Goal: Communication & Community: Answer question/provide support

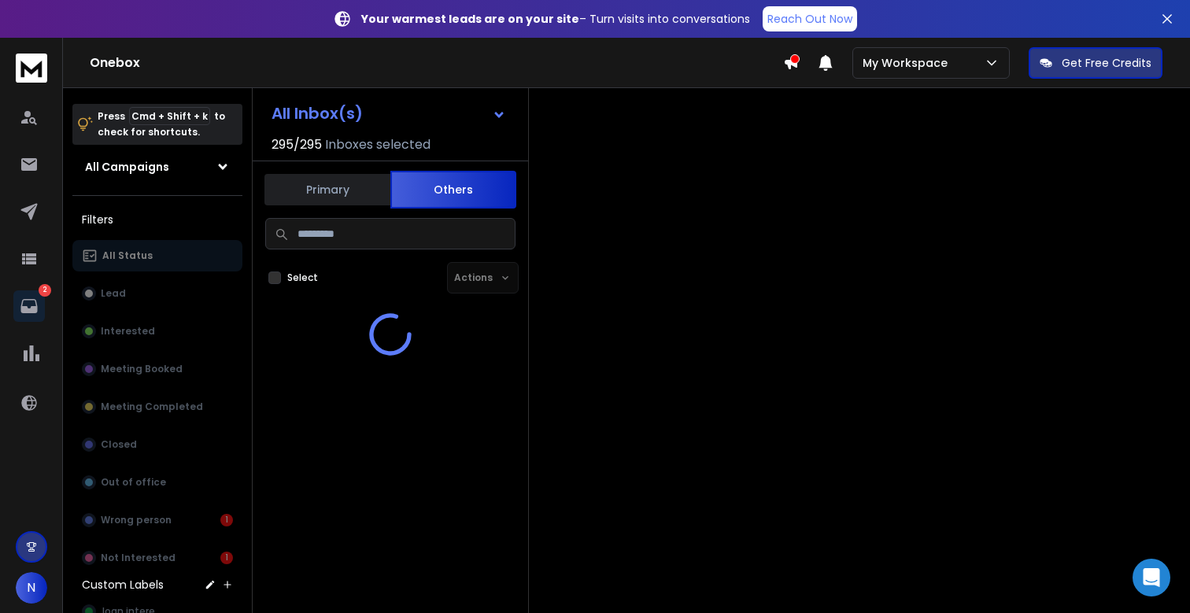
click at [349, 205] on button "Primary" at bounding box center [327, 189] width 126 height 35
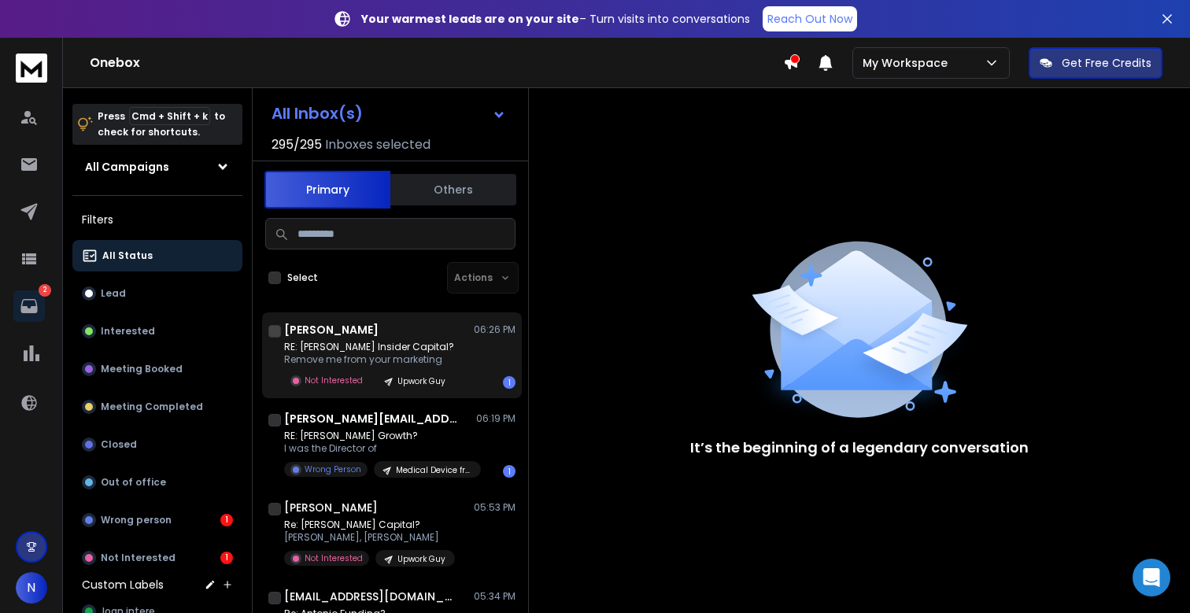
click at [391, 358] on p "Remove me from your marketing" at bounding box center [369, 359] width 171 height 13
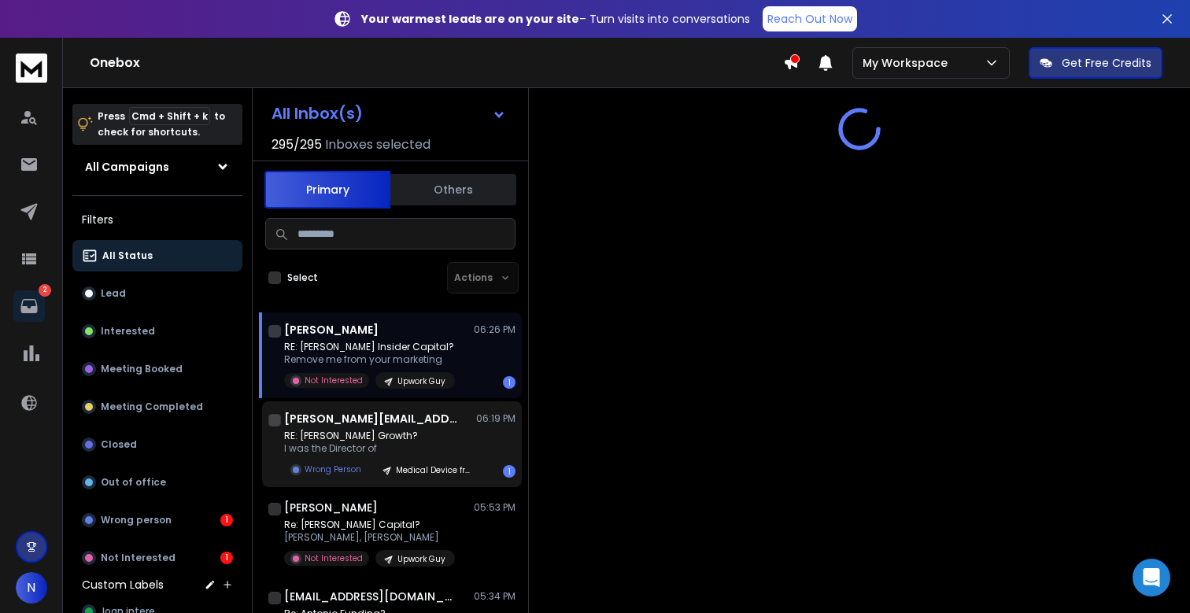
click at [391, 444] on p "I was the Director of" at bounding box center [378, 448] width 189 height 13
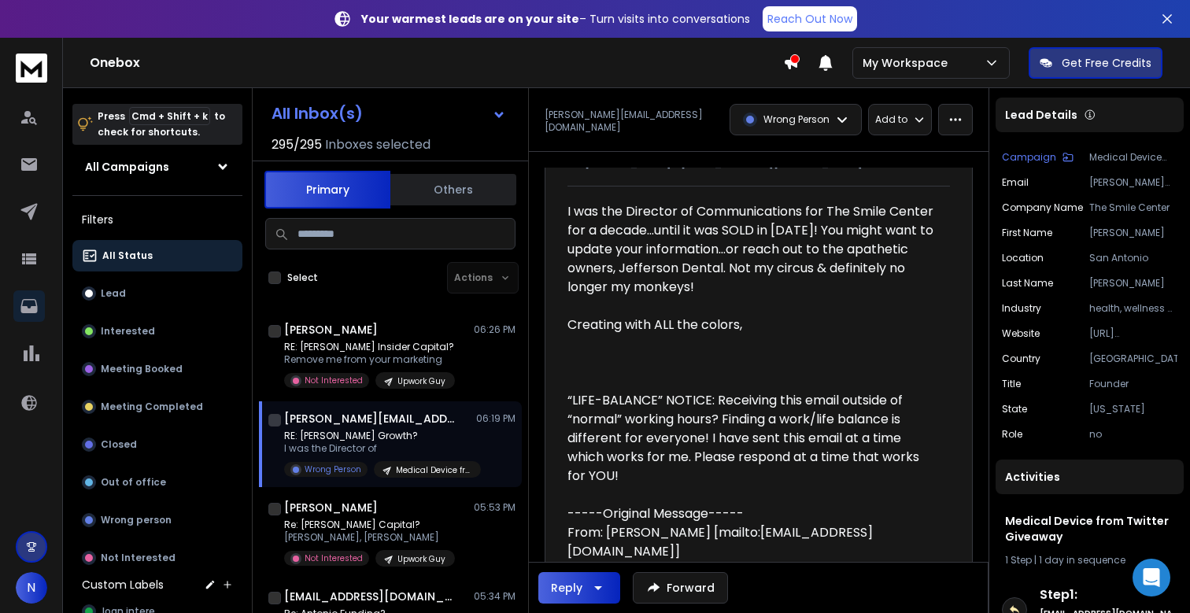
scroll to position [138, 0]
click at [465, 205] on button "Others" at bounding box center [453, 189] width 126 height 35
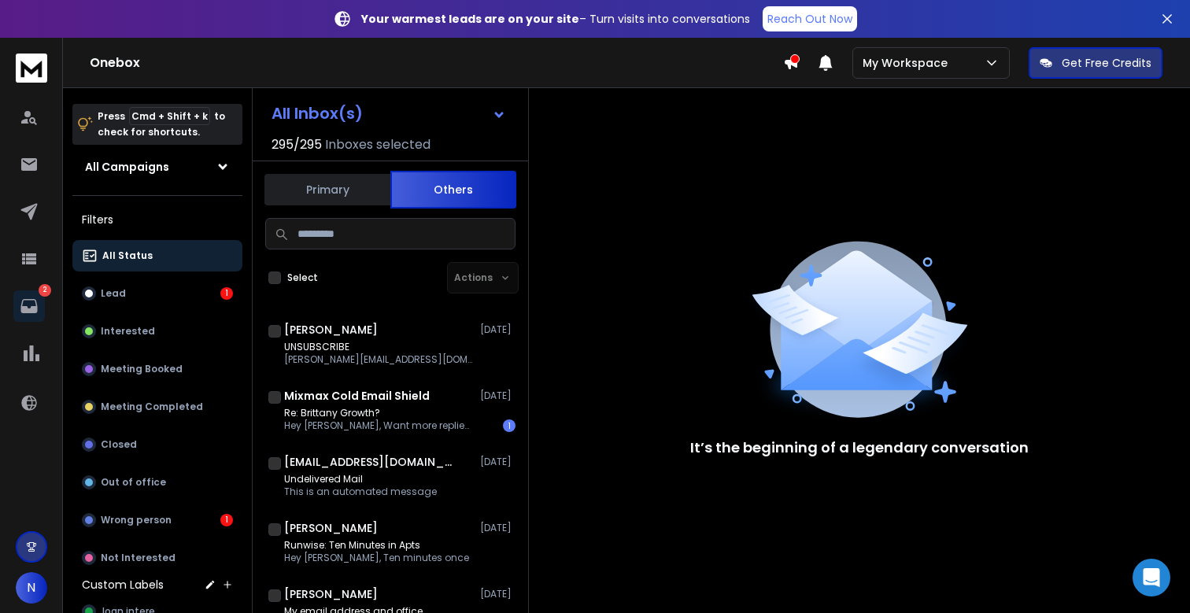
click at [400, 204] on button "Others" at bounding box center [453, 190] width 126 height 38
click at [383, 202] on button "Primary" at bounding box center [327, 189] width 126 height 35
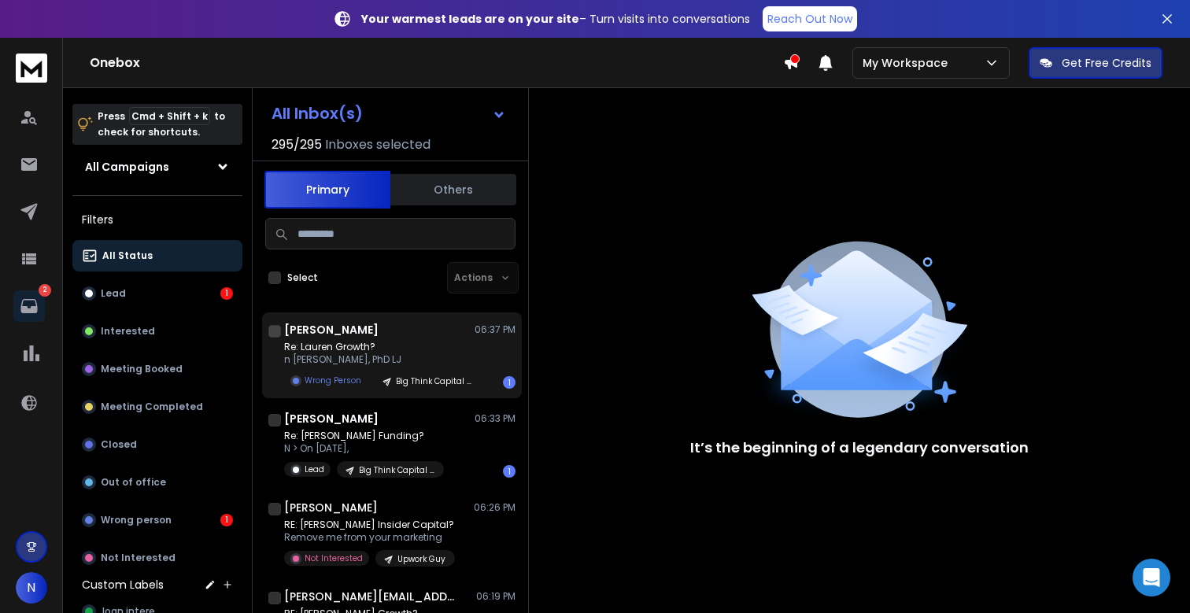
click at [410, 318] on div "[PERSON_NAME] 06:37 PM Re: Lauren Growth? n [PERSON_NAME], PhD LJ Wrong Person …" at bounding box center [392, 355] width 260 height 86
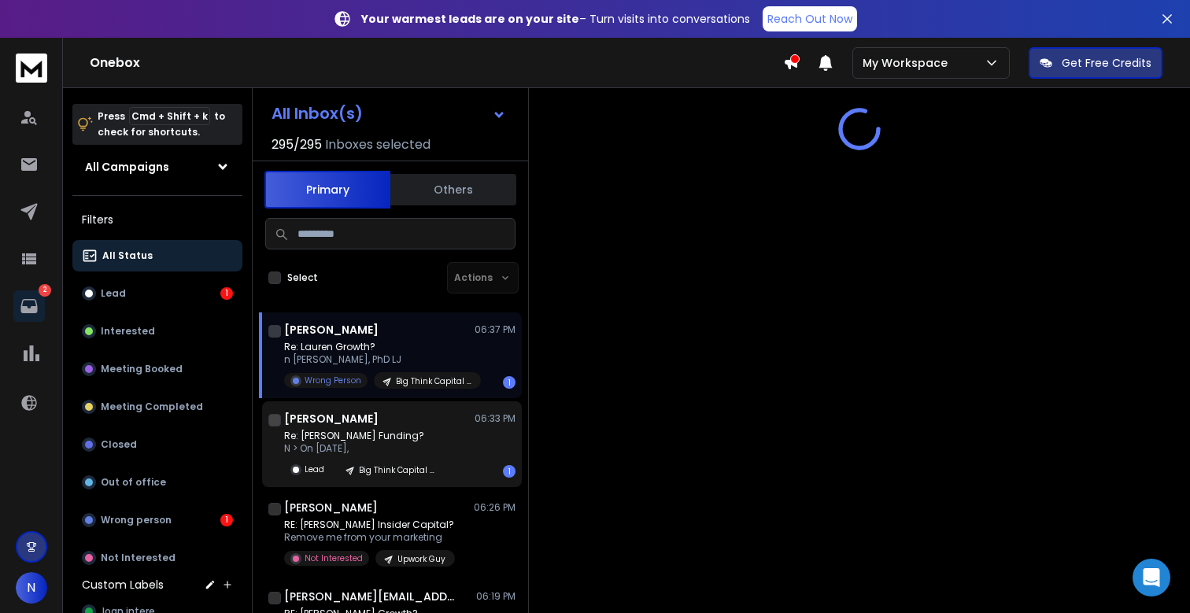
click at [410, 434] on p "Re: [PERSON_NAME] Funding?" at bounding box center [364, 436] width 160 height 13
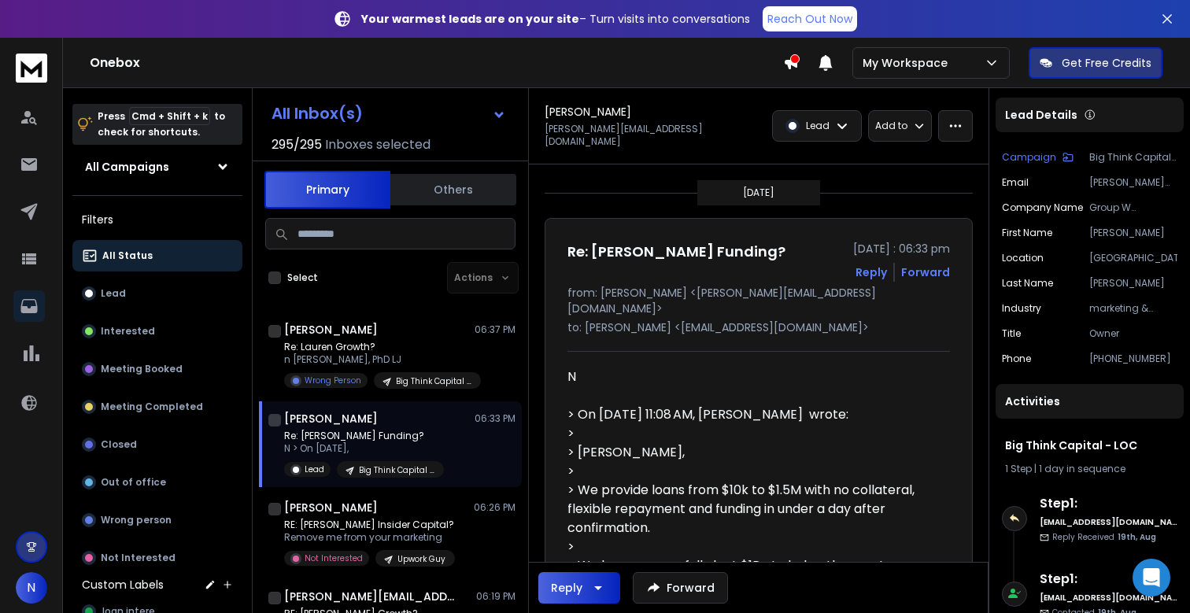
click at [424, 216] on div at bounding box center [390, 231] width 263 height 38
click at [424, 183] on button "Others" at bounding box center [453, 189] width 126 height 35
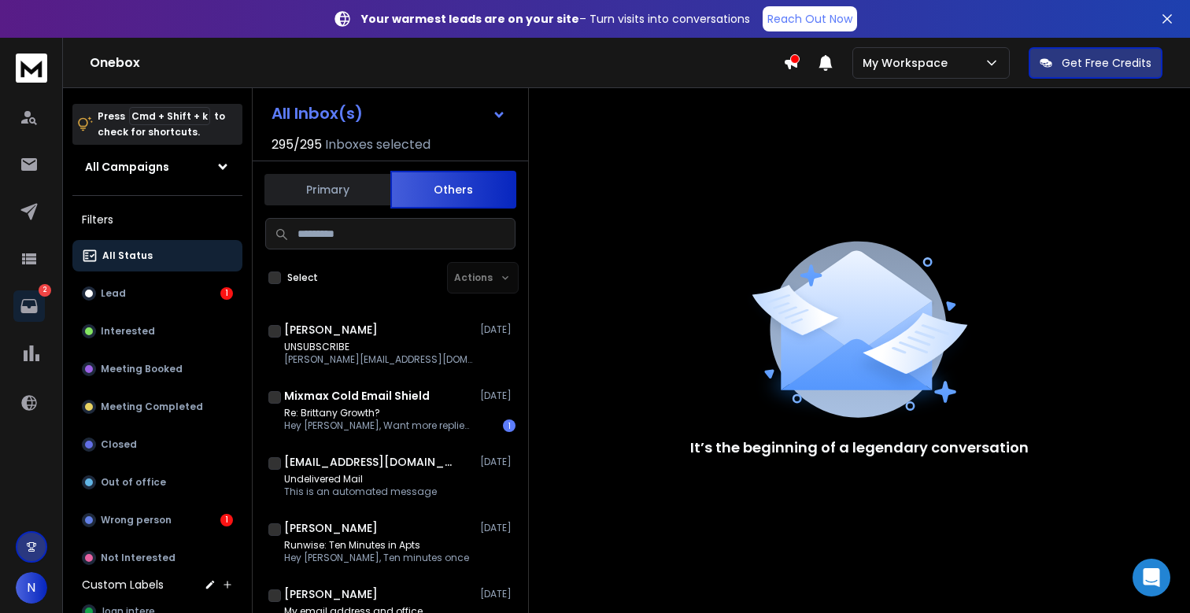
click at [368, 193] on button "Primary" at bounding box center [327, 189] width 126 height 35
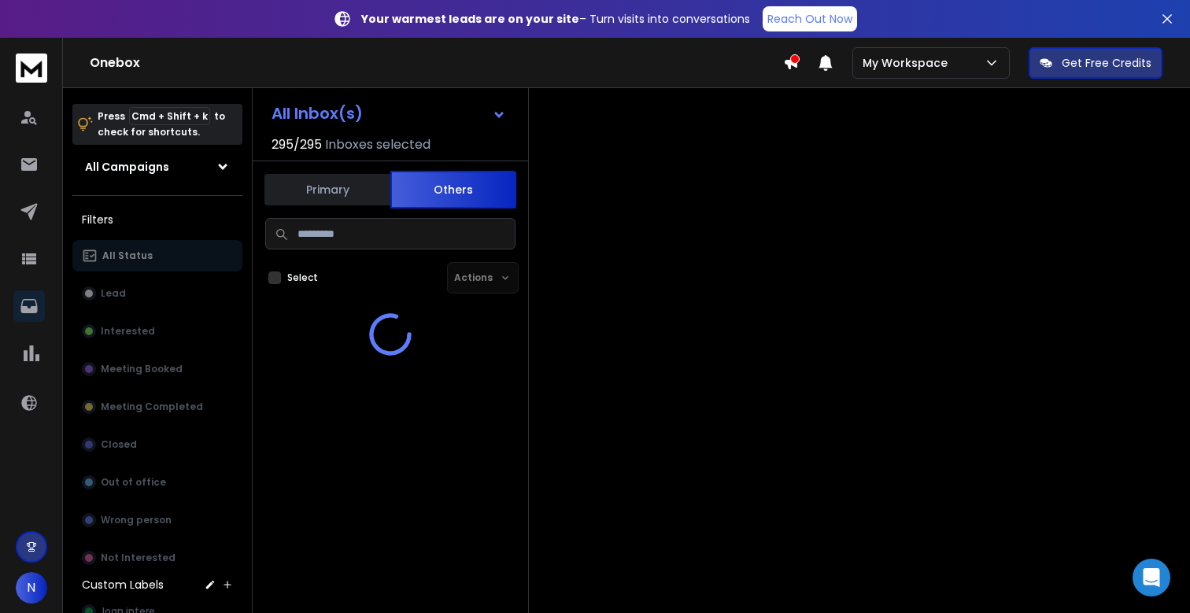
click at [438, 173] on button "Others" at bounding box center [453, 190] width 126 height 38
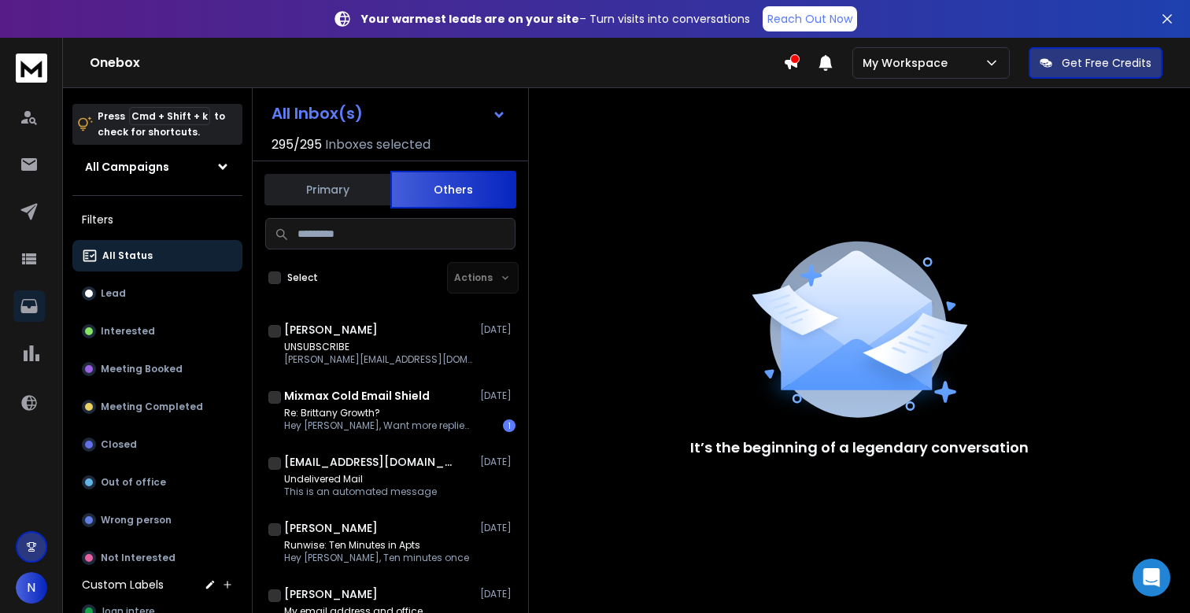
click at [367, 190] on button "Primary" at bounding box center [327, 189] width 126 height 35
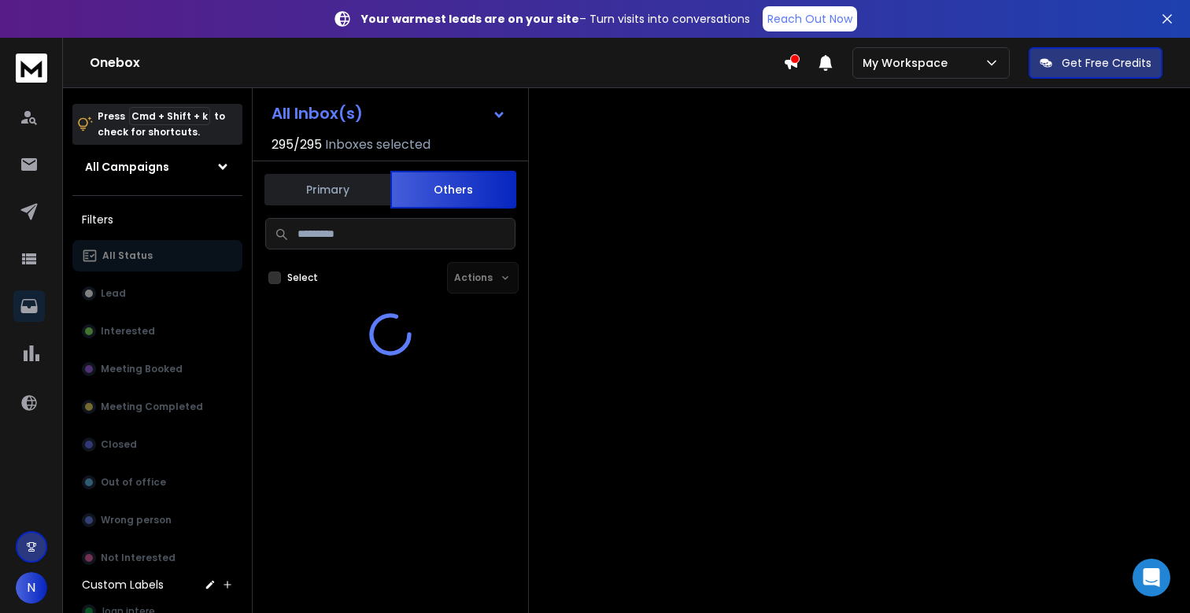
click at [463, 199] on button "Others" at bounding box center [453, 190] width 126 height 38
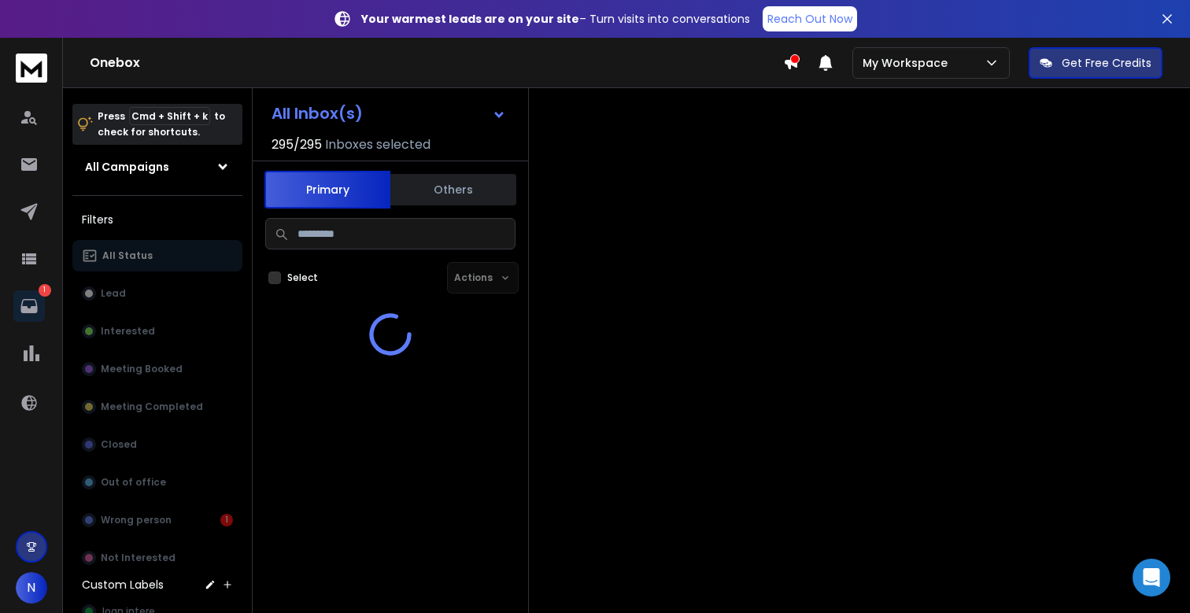
click at [333, 191] on button "Primary" at bounding box center [327, 190] width 126 height 38
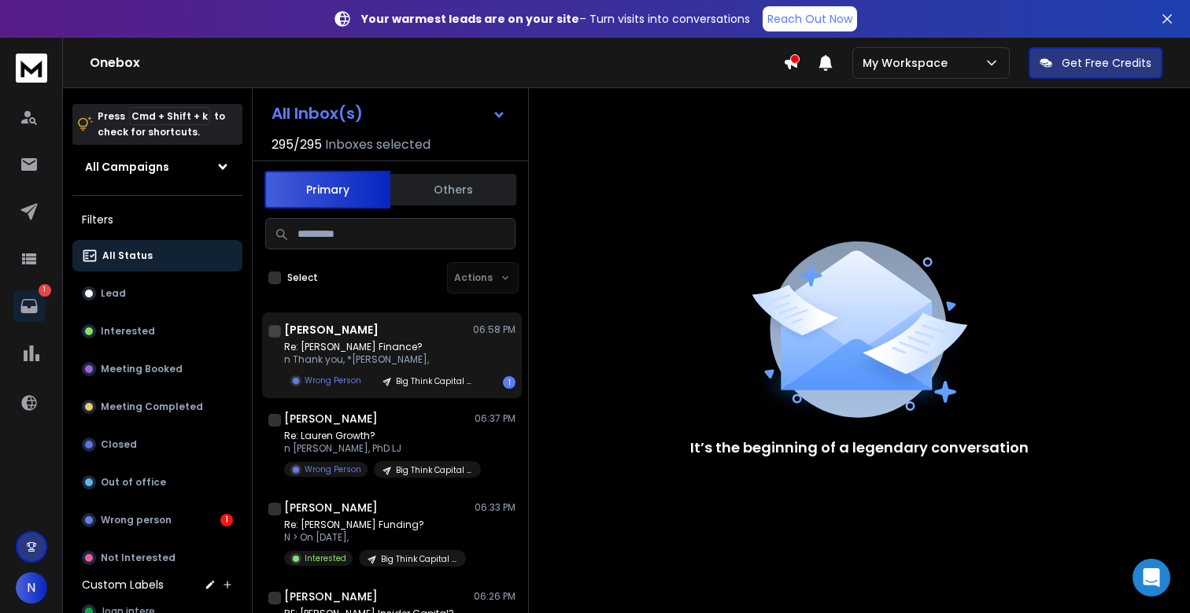
click at [416, 360] on p "n Thank you, *[PERSON_NAME]," at bounding box center [378, 359] width 189 height 13
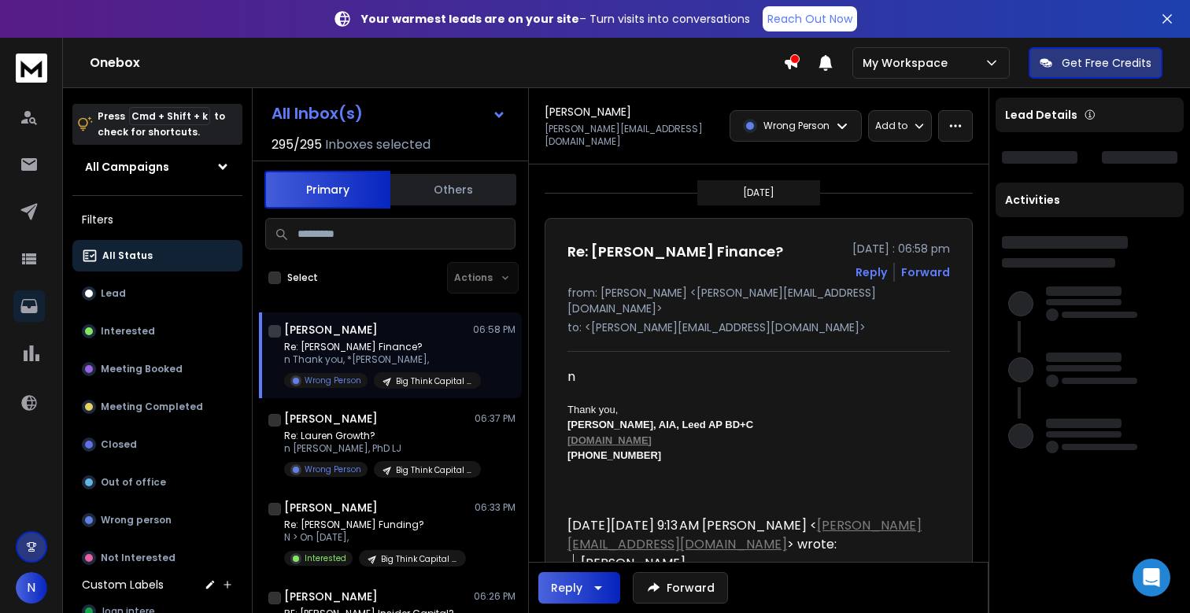
click at [434, 194] on button "Others" at bounding box center [453, 189] width 126 height 35
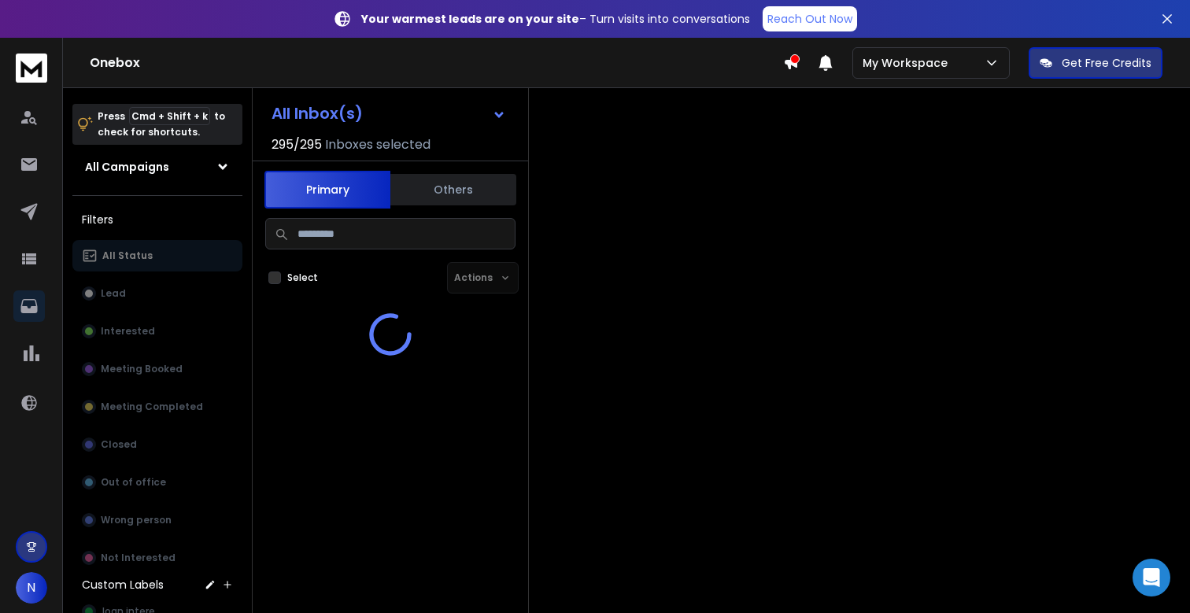
click at [353, 201] on button "Primary" at bounding box center [327, 190] width 126 height 38
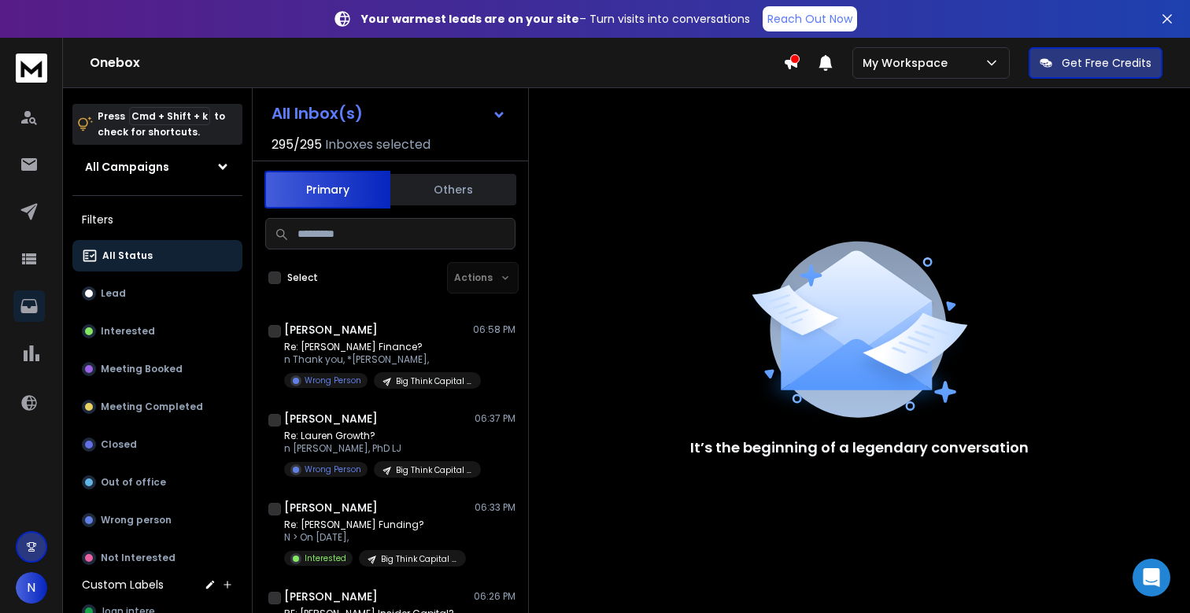
click at [426, 186] on button "Others" at bounding box center [453, 189] width 126 height 35
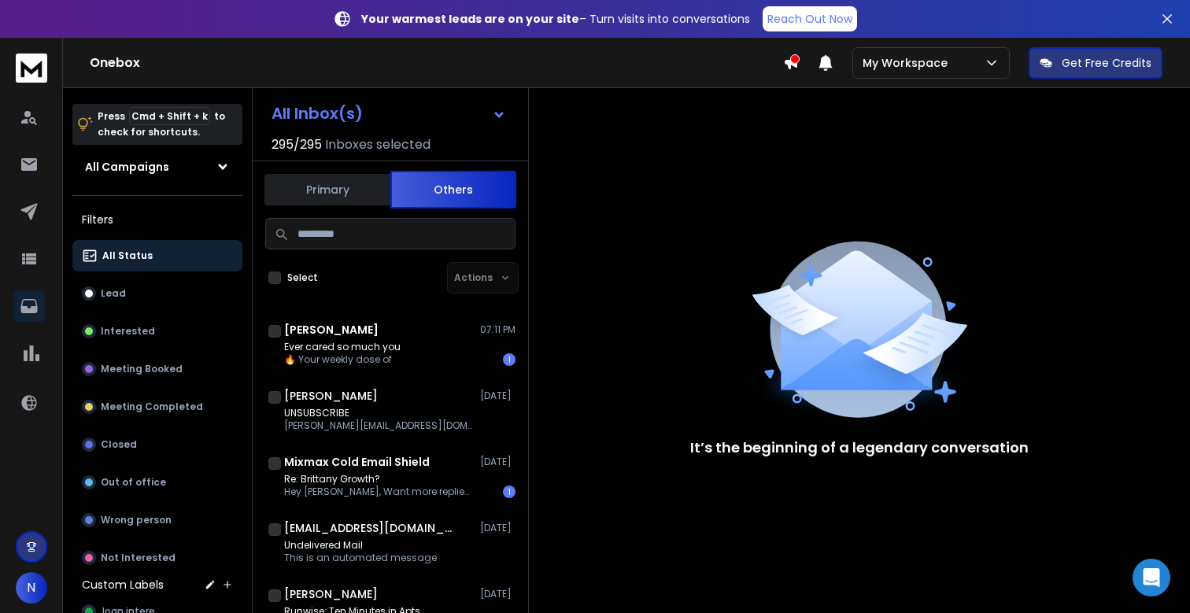
click at [327, 195] on button "Primary" at bounding box center [327, 189] width 126 height 35
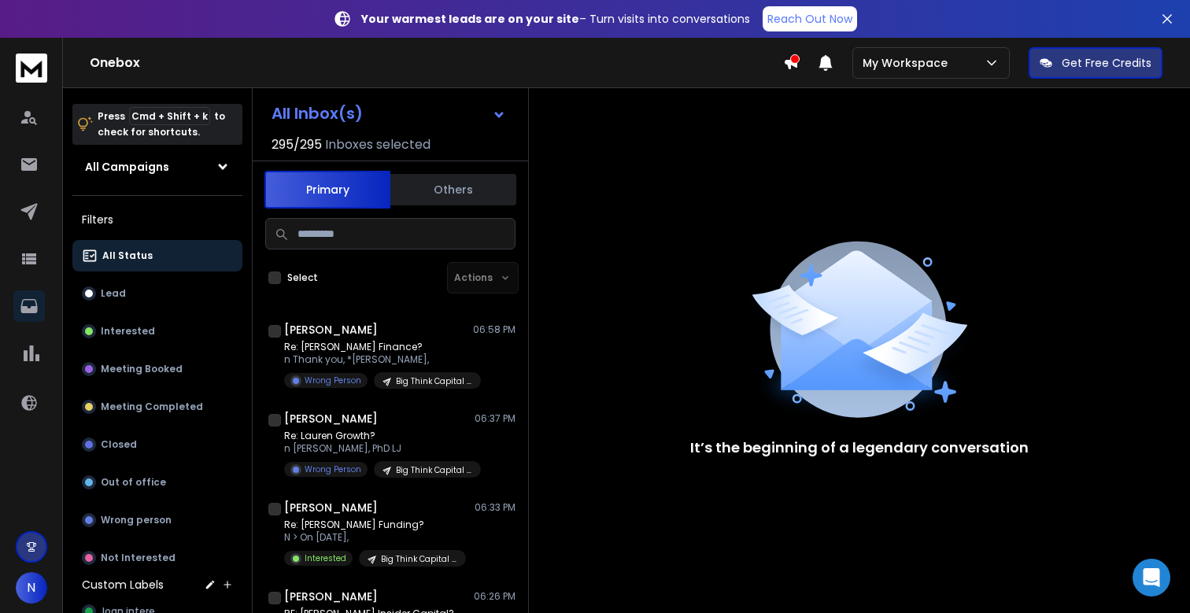
click at [415, 196] on button "Others" at bounding box center [453, 189] width 126 height 35
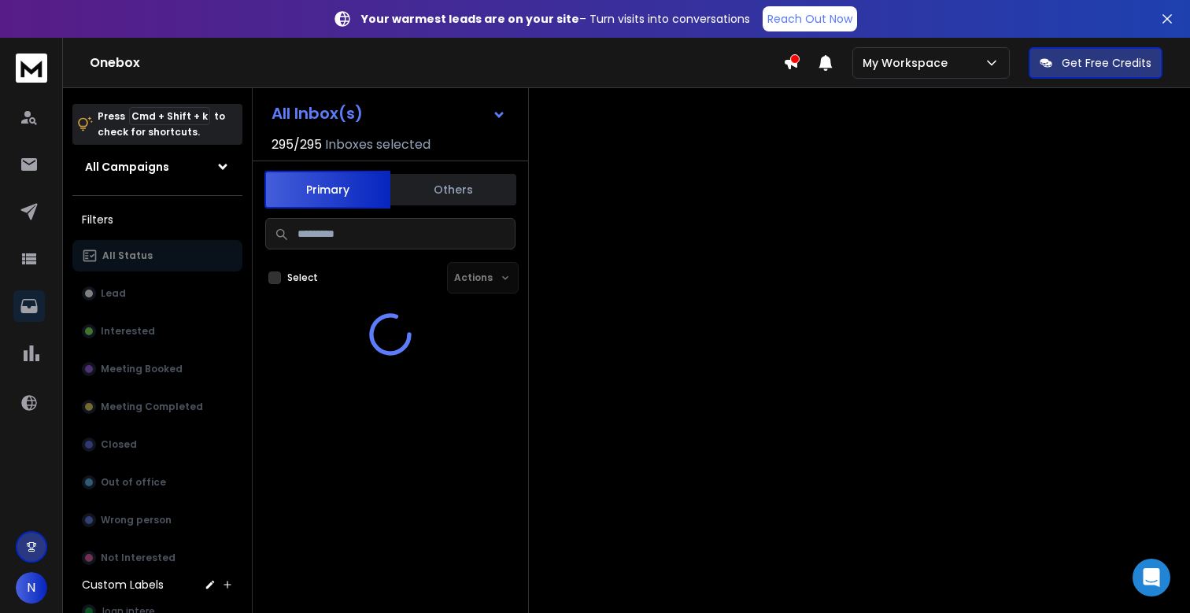
click at [359, 183] on button "Primary" at bounding box center [327, 190] width 126 height 38
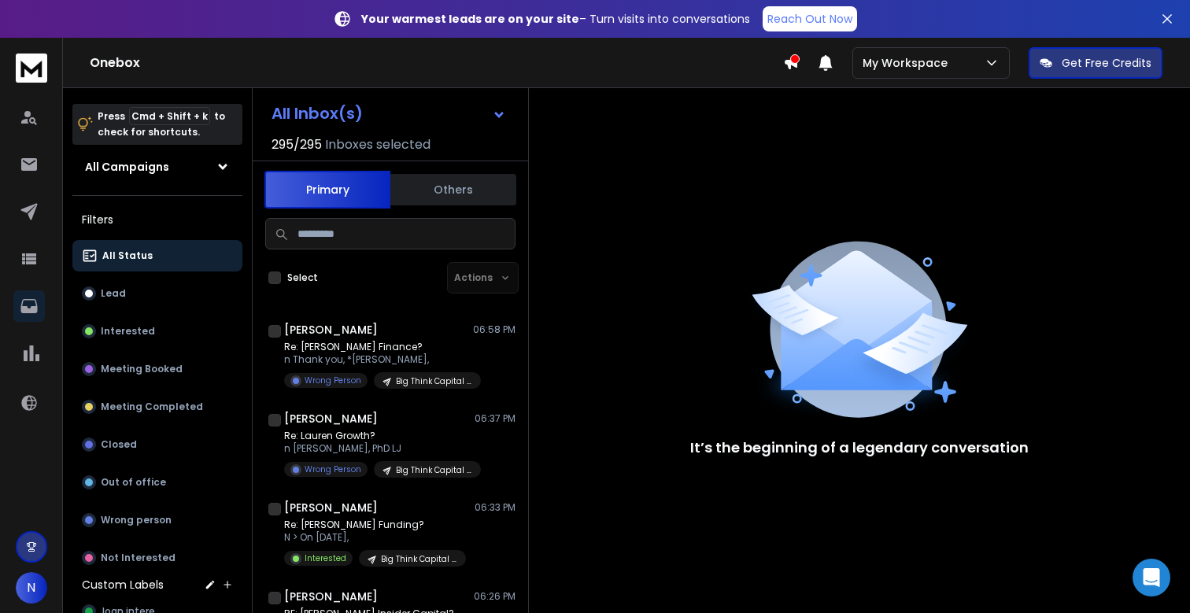
click at [482, 169] on div "All Inbox(s) 295 / 295 Inboxes selected Primary Others Select Actions [PERSON_N…" at bounding box center [390, 394] width 275 height 613
click at [476, 184] on button "Others" at bounding box center [453, 189] width 126 height 35
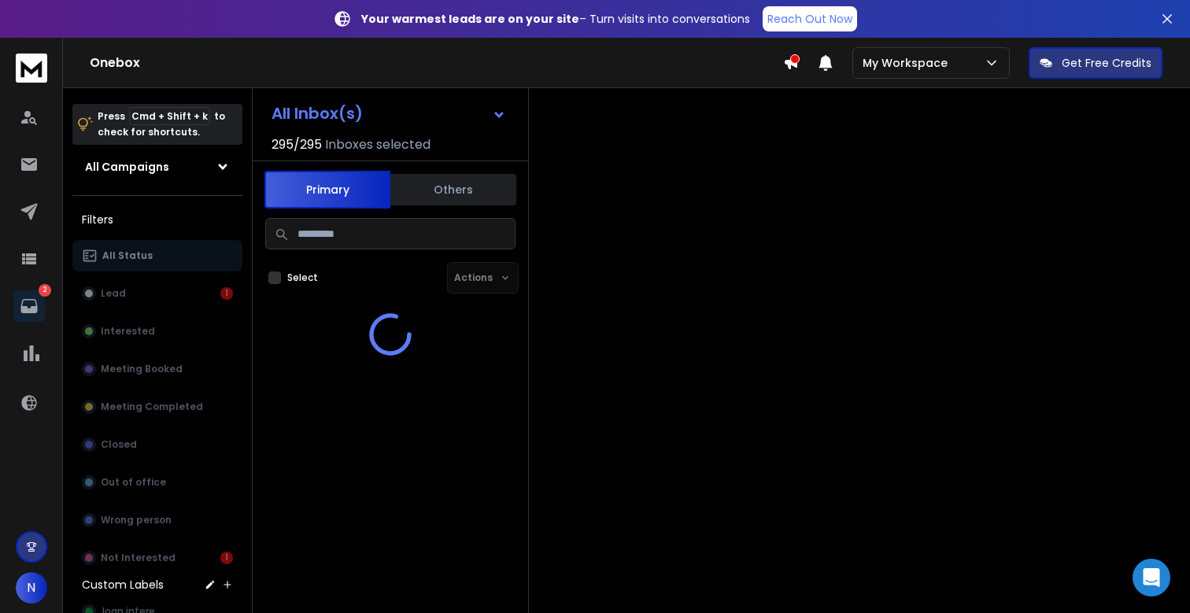
click at [334, 201] on button "Primary" at bounding box center [327, 190] width 126 height 38
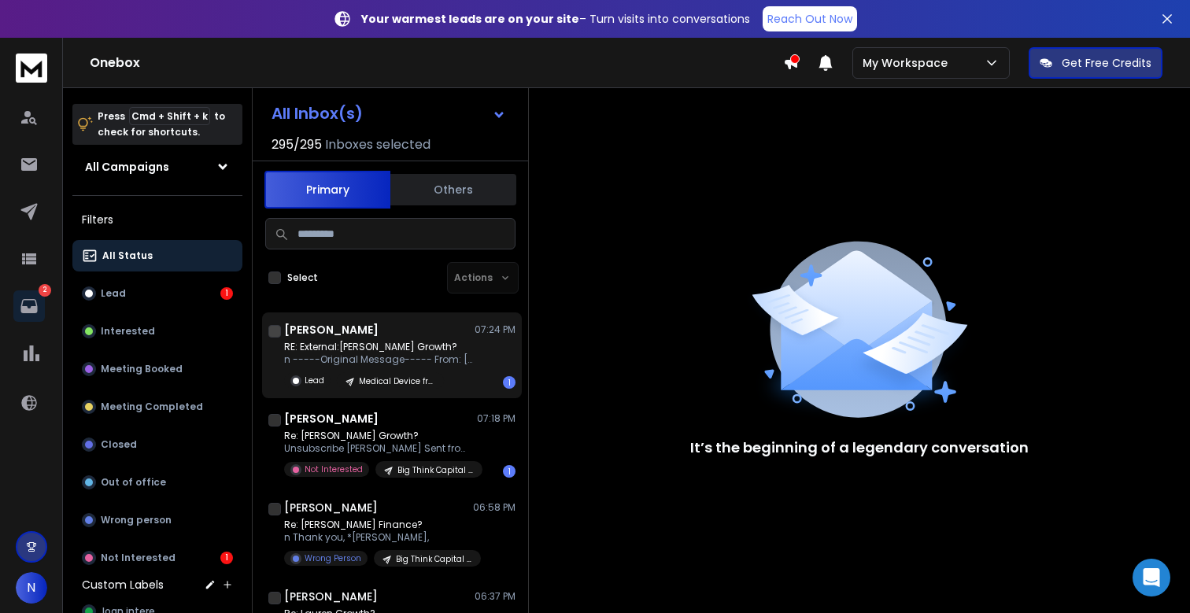
click at [442, 362] on p "n -----Original Message----- From: [PERSON_NAME]" at bounding box center [378, 359] width 189 height 13
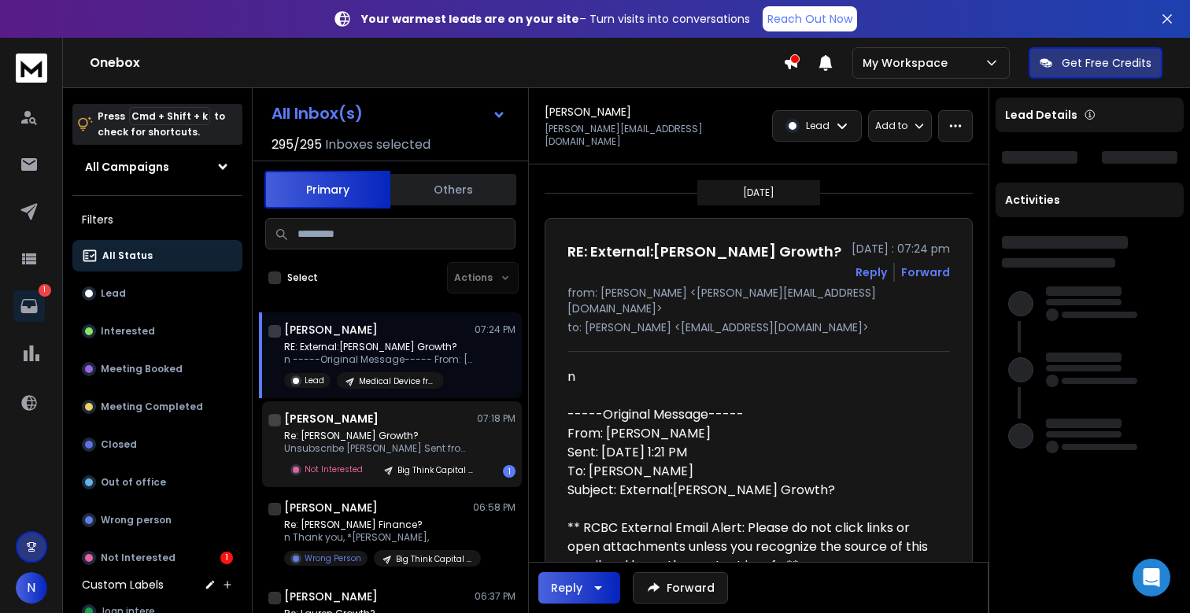
click at [442, 427] on div "[PERSON_NAME] 07:18 PM Re: [PERSON_NAME] Growth? Unsubscribe [PERSON_NAME] Sent…" at bounding box center [399, 444] width 231 height 67
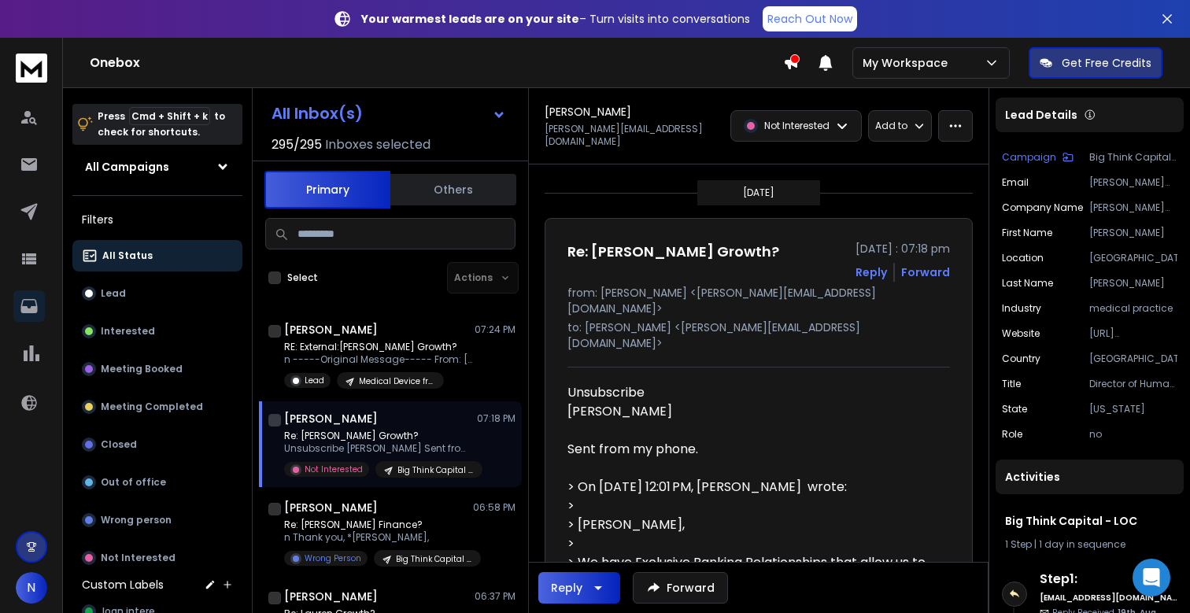
click at [439, 196] on button "Others" at bounding box center [453, 189] width 126 height 35
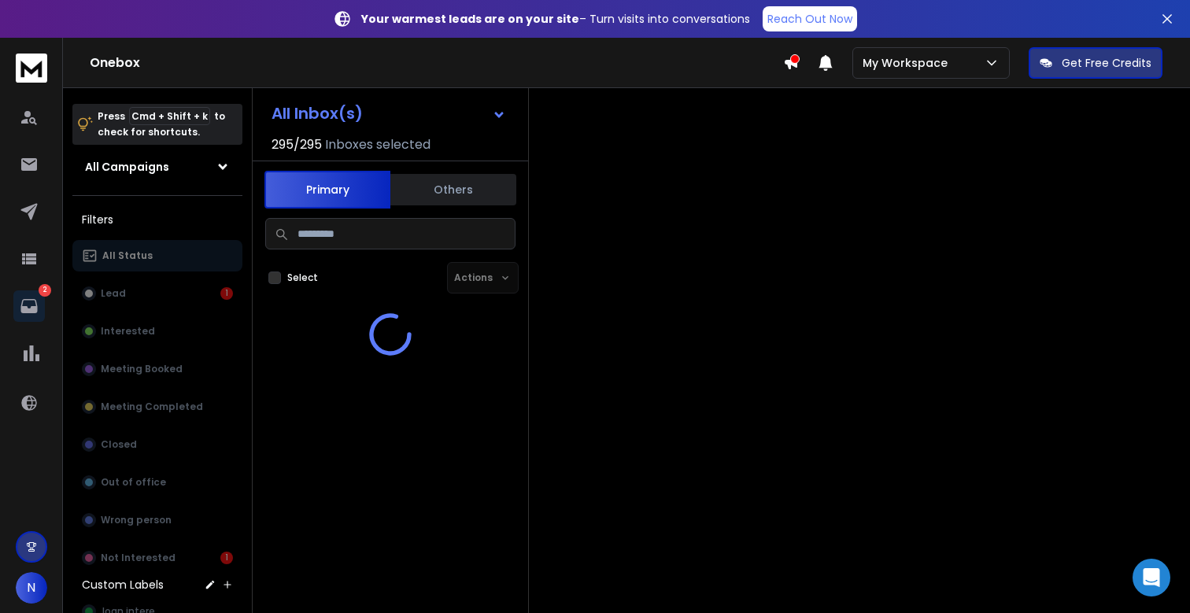
click at [350, 179] on button "Primary" at bounding box center [327, 190] width 126 height 38
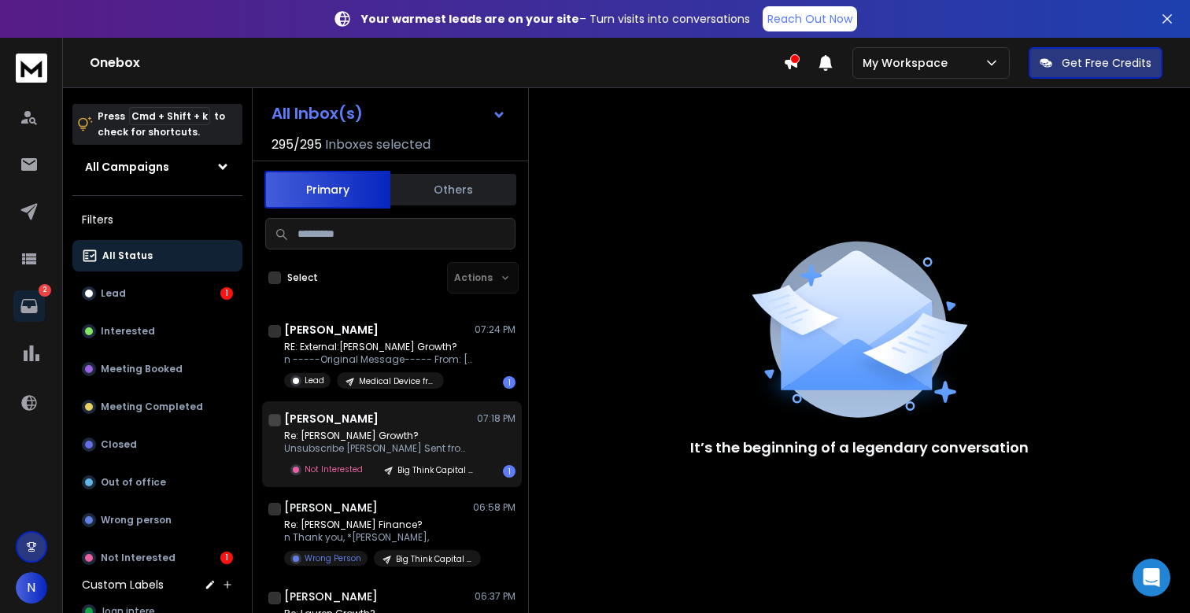
click at [435, 467] on p "Big Think Capital - LOC" at bounding box center [435, 470] width 76 height 12
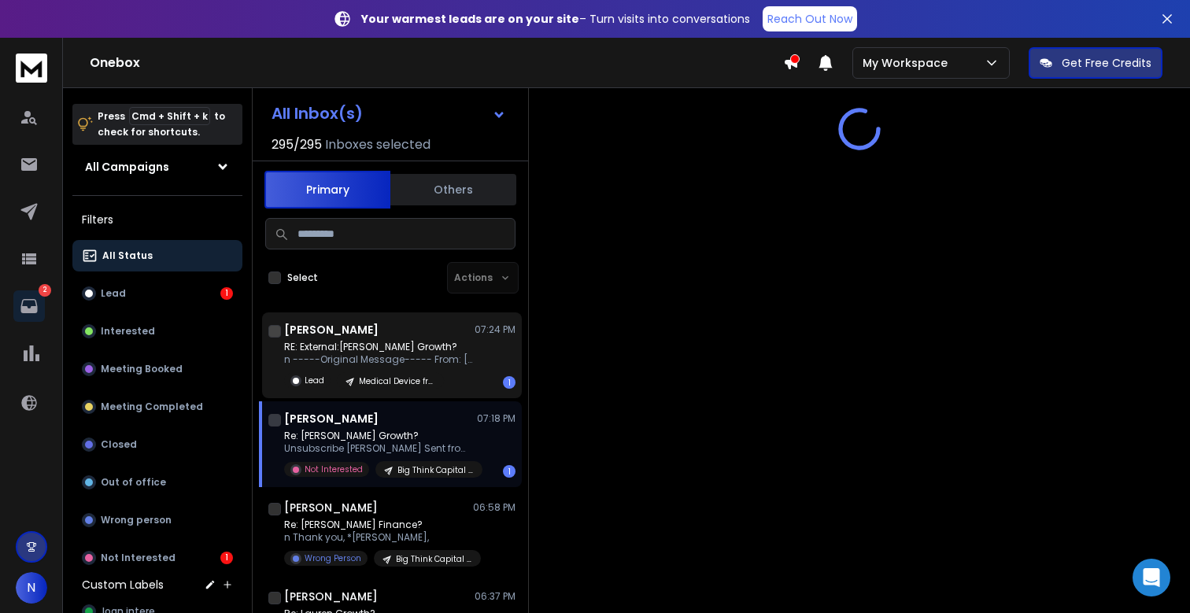
click at [441, 327] on div "[PERSON_NAME] 07:24 PM" at bounding box center [399, 330] width 231 height 16
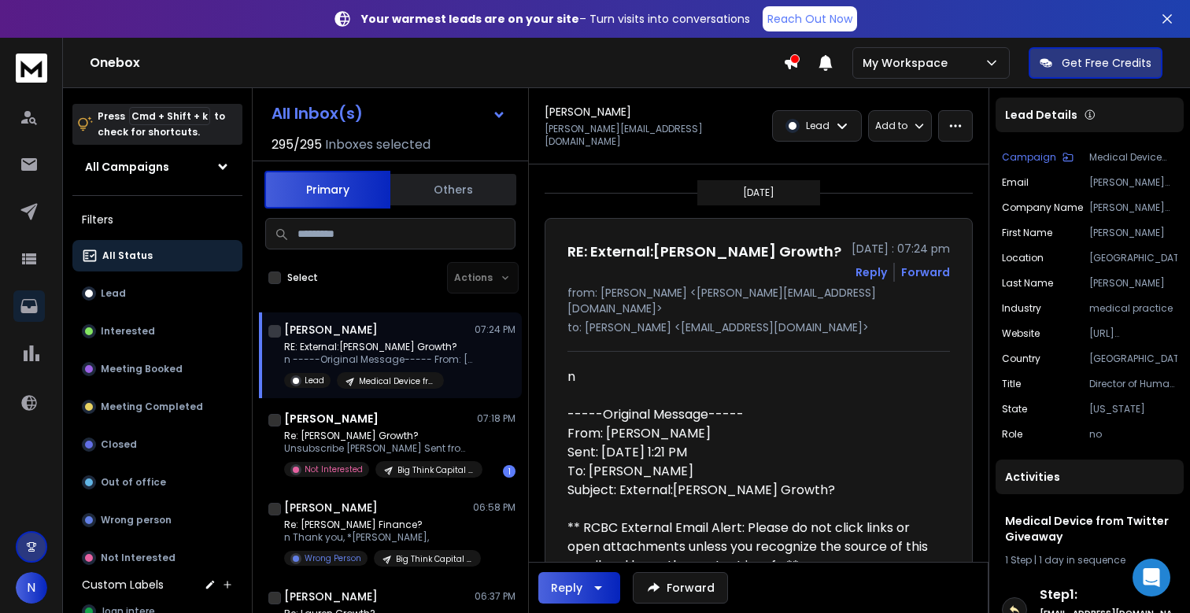
click at [449, 208] on div "Primary Others Select Actions [PERSON_NAME] 07:24 PM RE: External:[PERSON_NAME]…" at bounding box center [390, 468] width 275 height 589
click at [434, 197] on button "Others" at bounding box center [453, 189] width 126 height 35
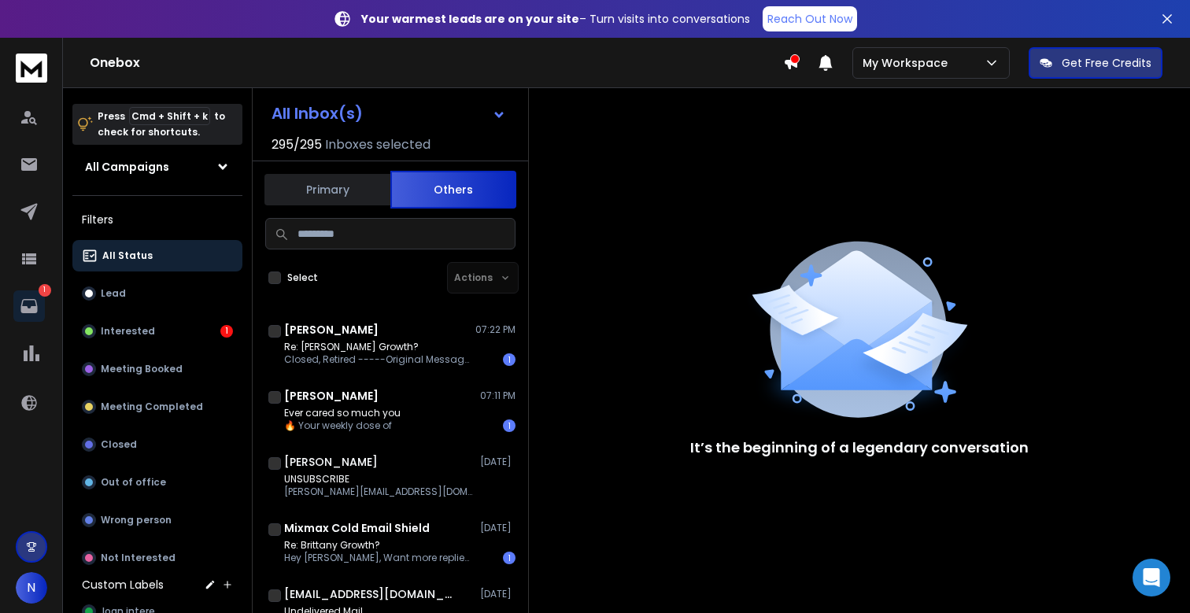
click at [361, 198] on button "Primary" at bounding box center [327, 189] width 126 height 35
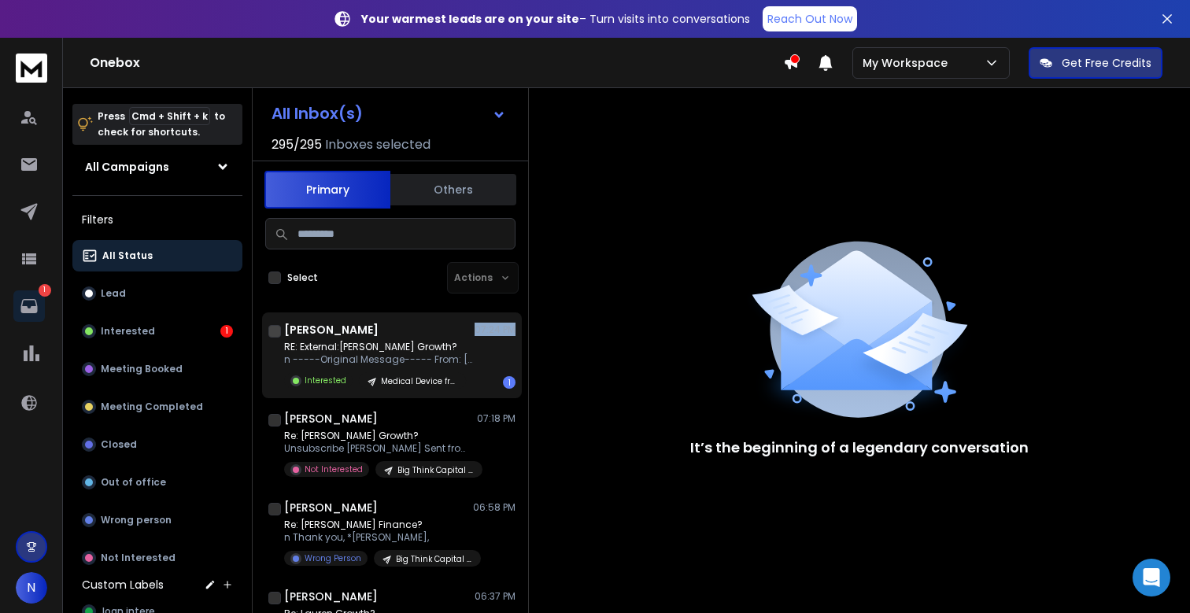
click at [453, 336] on div "[PERSON_NAME] 07:24 PM" at bounding box center [399, 330] width 231 height 16
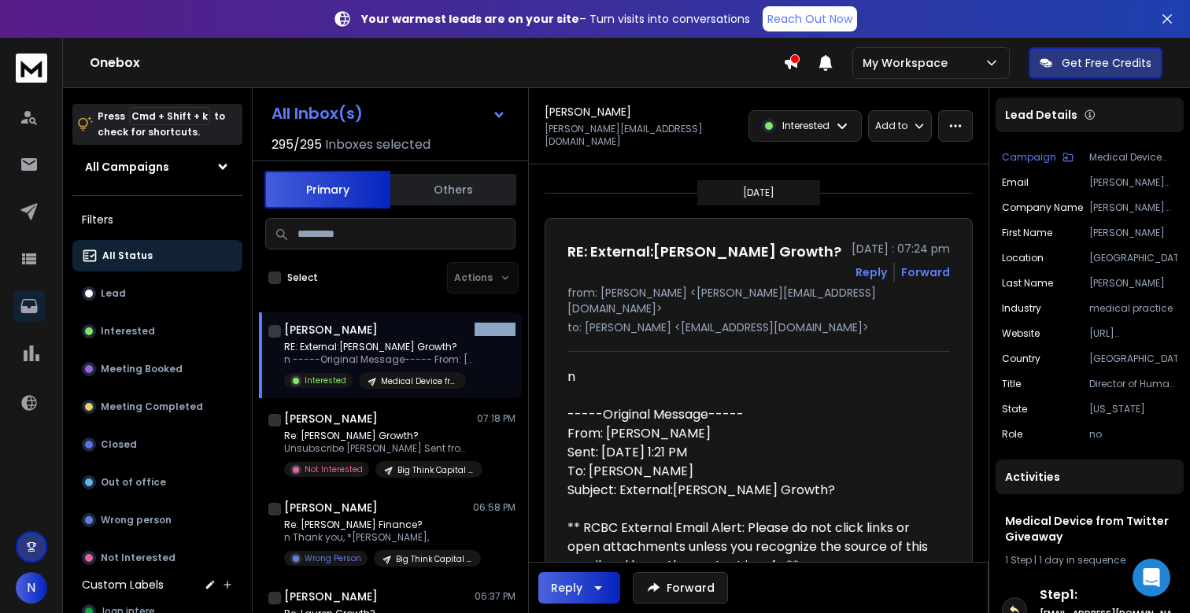
click at [463, 186] on button "Others" at bounding box center [453, 189] width 126 height 35
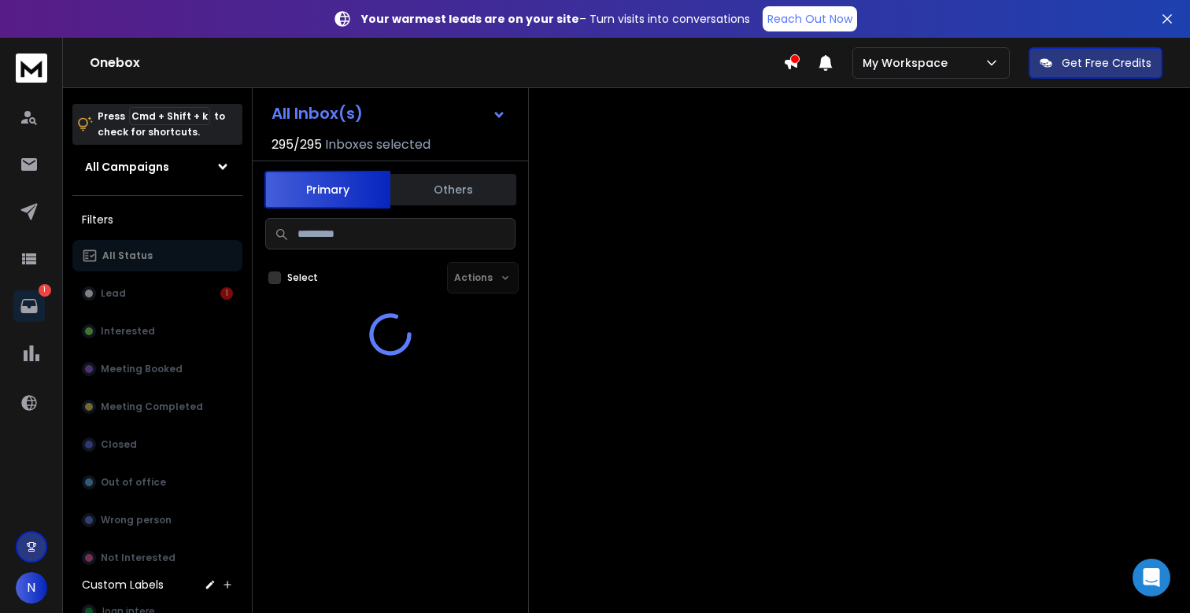
click at [358, 188] on button "Primary" at bounding box center [327, 190] width 126 height 38
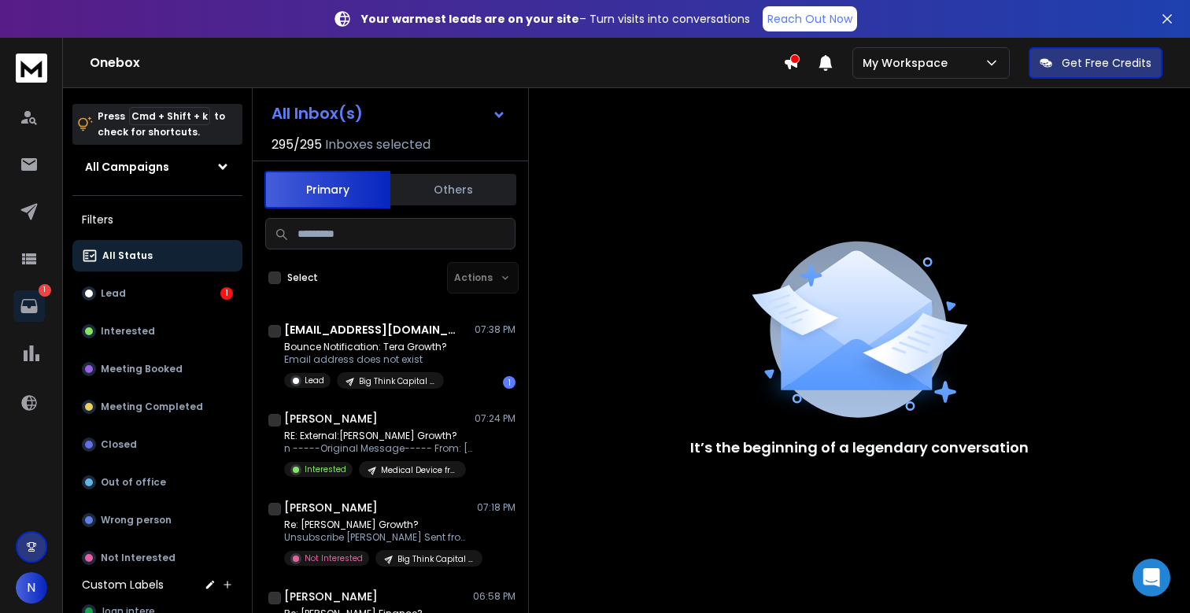
click at [419, 310] on div "[EMAIL_ADDRESS][DOMAIN_NAME] 07:38 PM Bounce Notification: Tera Growth? Email a…" at bounding box center [390, 535] width 275 height 453
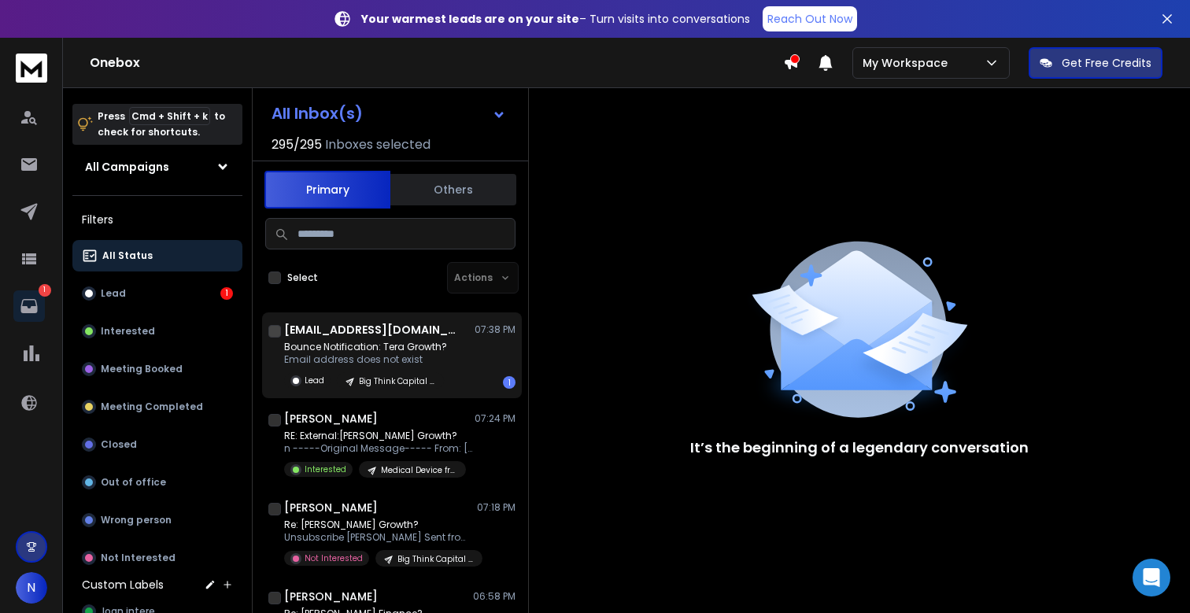
click at [419, 330] on h1 "[EMAIL_ADDRESS][DOMAIN_NAME]" at bounding box center [370, 330] width 173 height 16
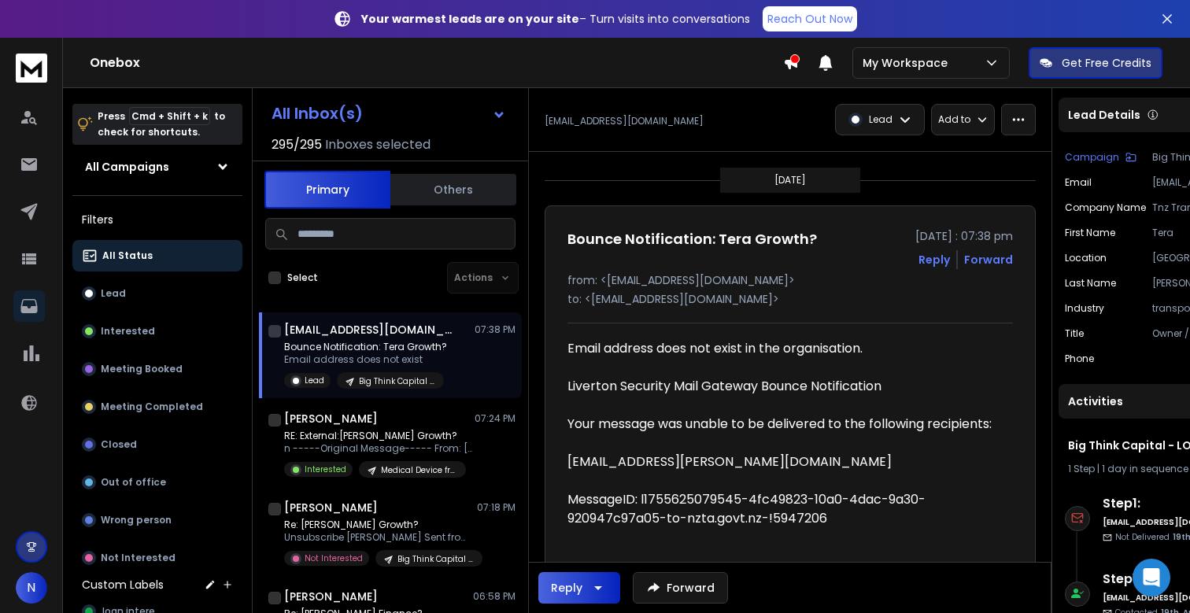
click at [429, 164] on div "All Inbox(s) 295 / 295 Inboxes selected Primary Others Select Actions [EMAIL_AD…" at bounding box center [390, 394] width 275 height 613
click at [429, 180] on button "Others" at bounding box center [453, 189] width 126 height 35
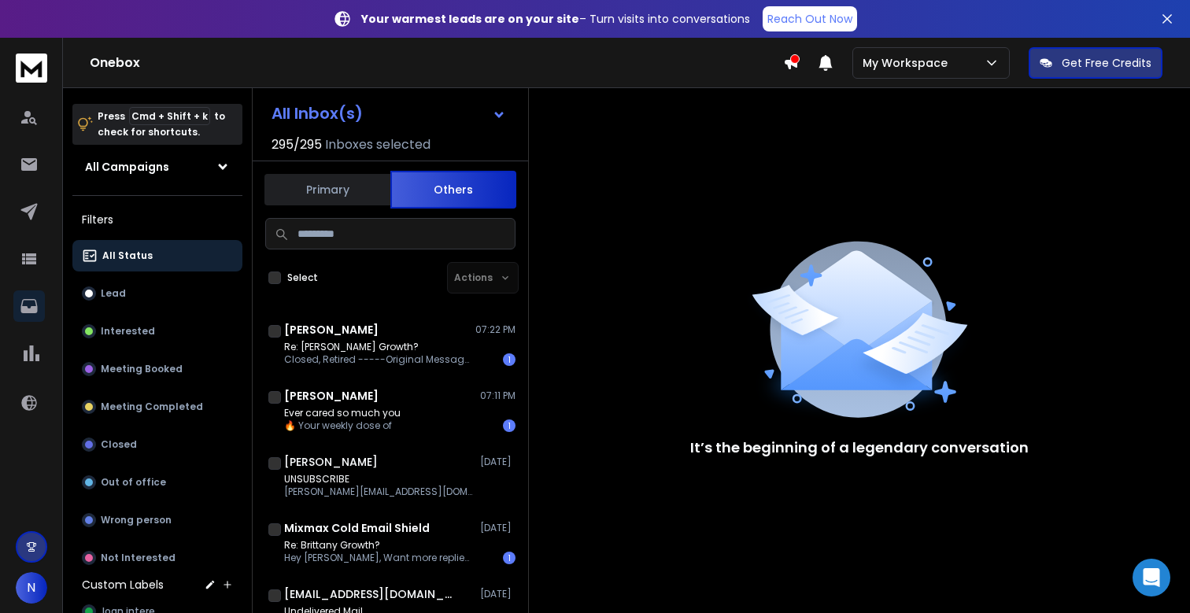
click at [340, 189] on button "Primary" at bounding box center [327, 189] width 126 height 35
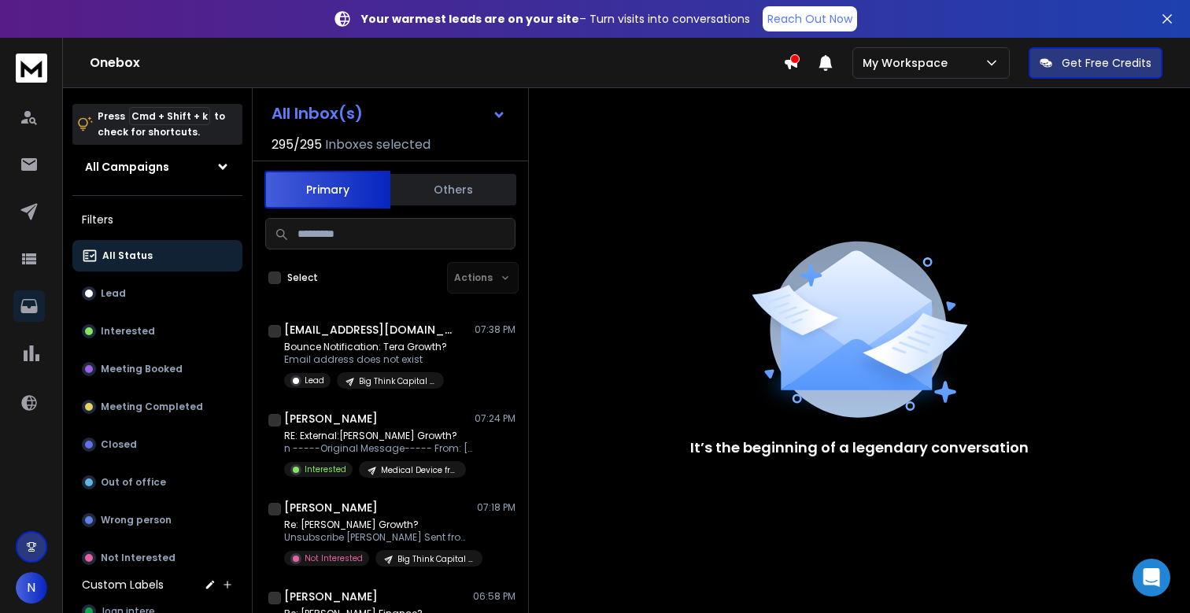
click at [430, 194] on button "Others" at bounding box center [453, 189] width 126 height 35
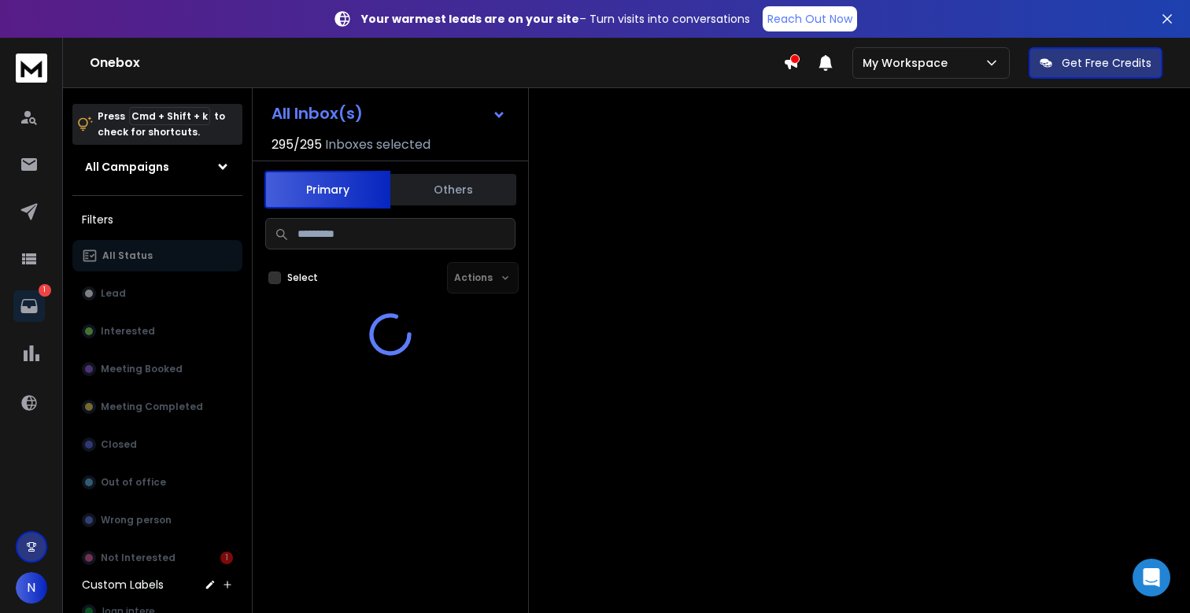
click at [364, 190] on button "Primary" at bounding box center [327, 190] width 126 height 38
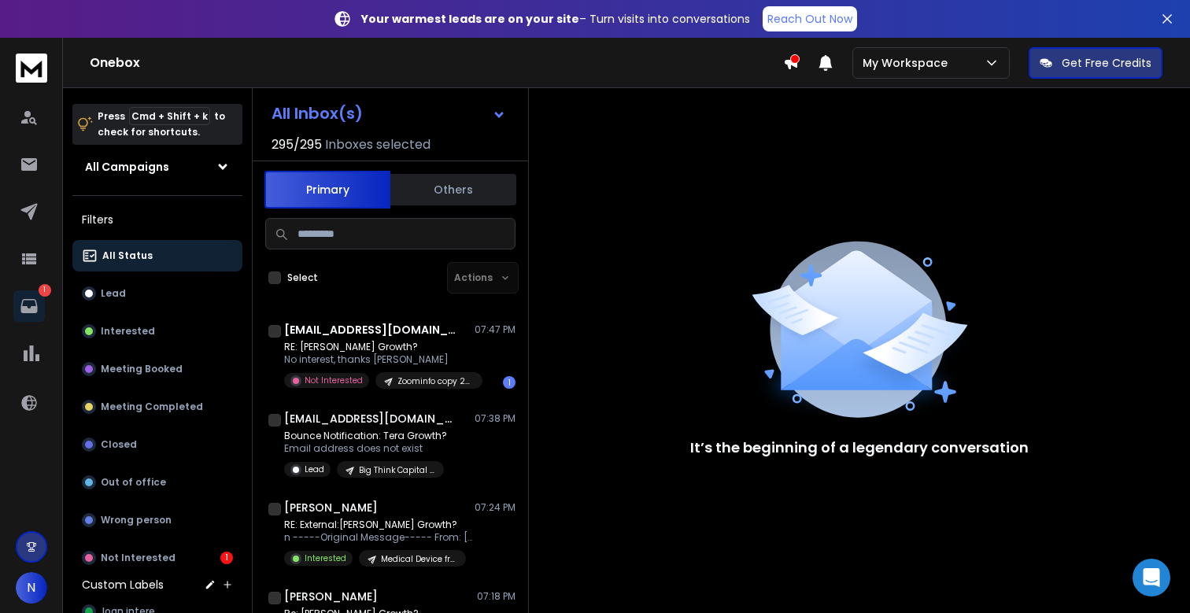
click at [399, 295] on div "Select Actions [EMAIL_ADDRESS][DOMAIN_NAME] 07:47 PM RE: [PERSON_NAME] Growth? …" at bounding box center [390, 487] width 275 height 551
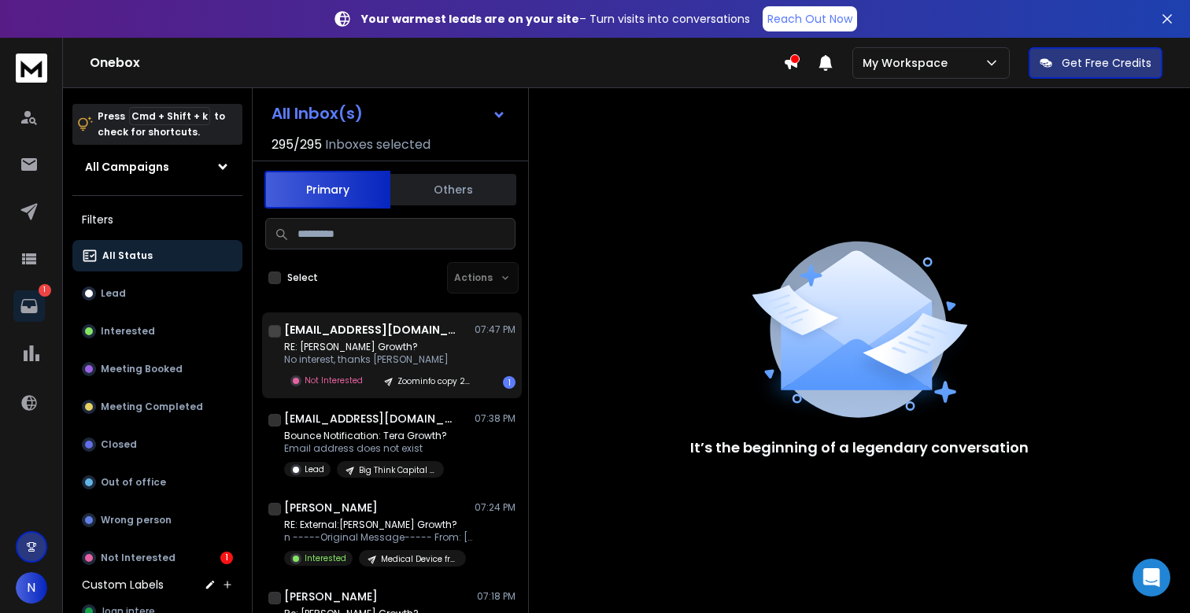
click at [399, 330] on h1 "[EMAIL_ADDRESS][DOMAIN_NAME]" at bounding box center [370, 330] width 173 height 16
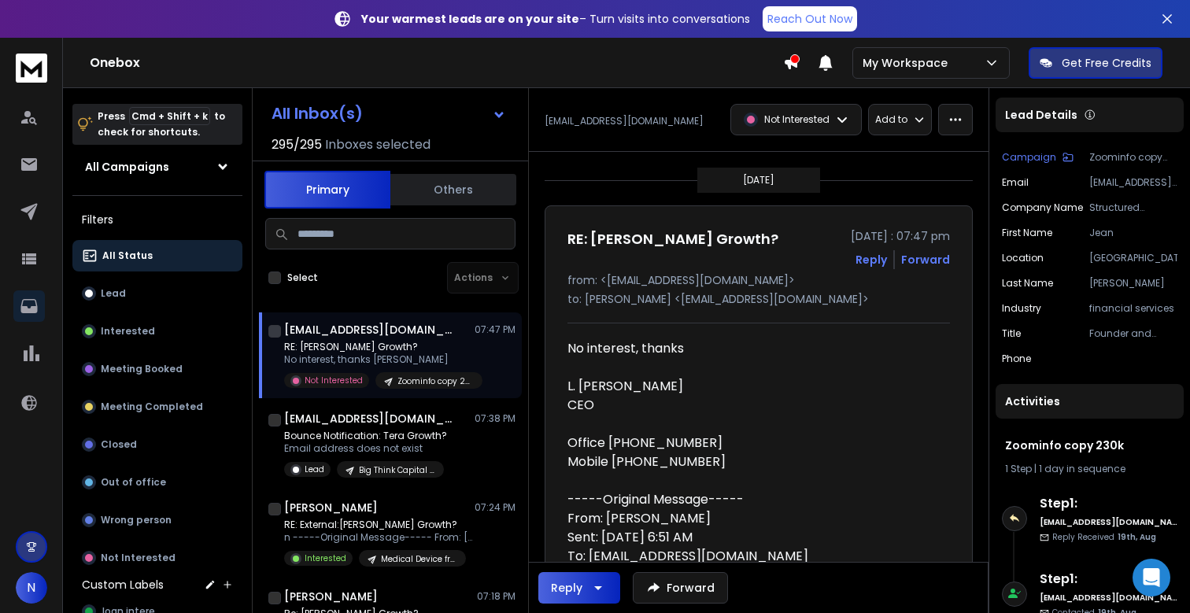
click at [479, 186] on button "Others" at bounding box center [453, 189] width 126 height 35
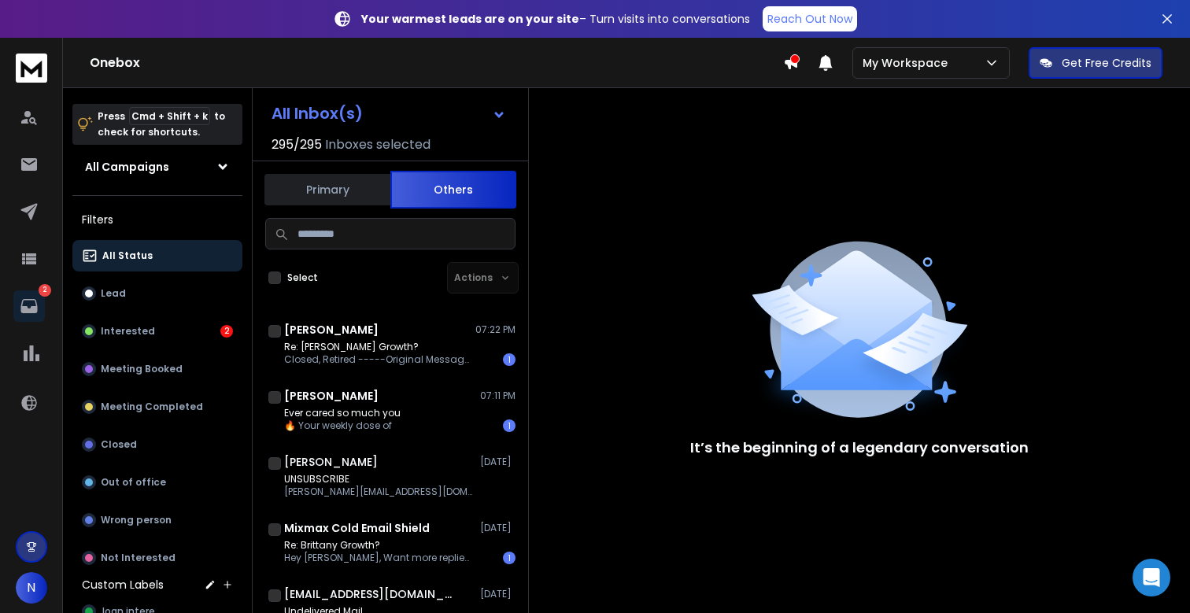
click at [336, 189] on button "Primary" at bounding box center [327, 189] width 126 height 35
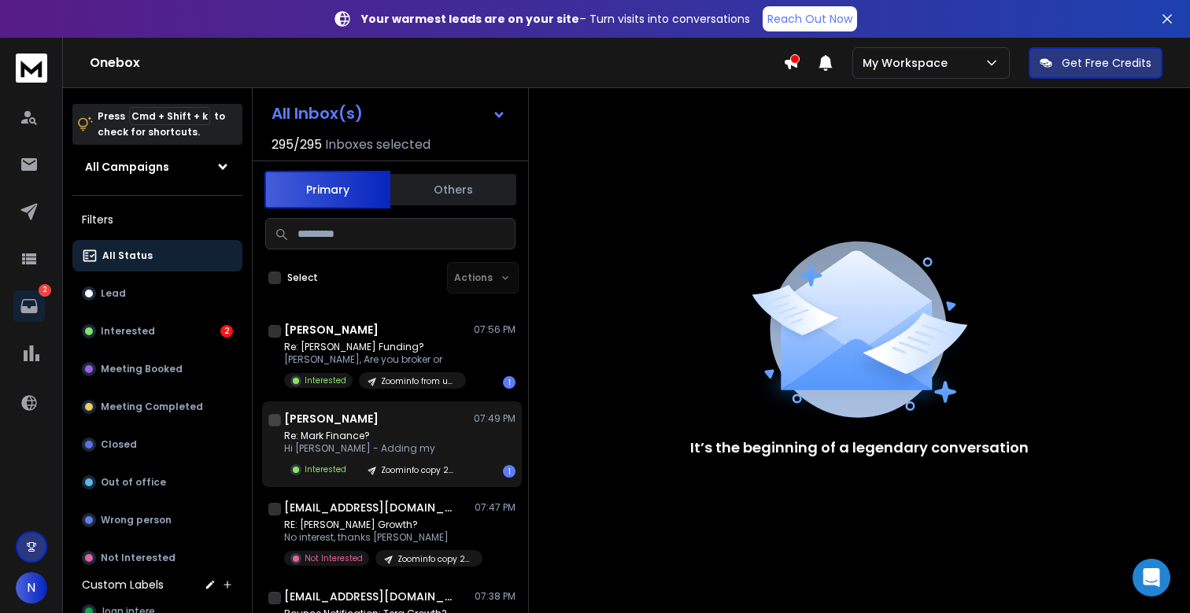
click at [414, 437] on p "Re: Mark Finance?" at bounding box center [375, 436] width 182 height 13
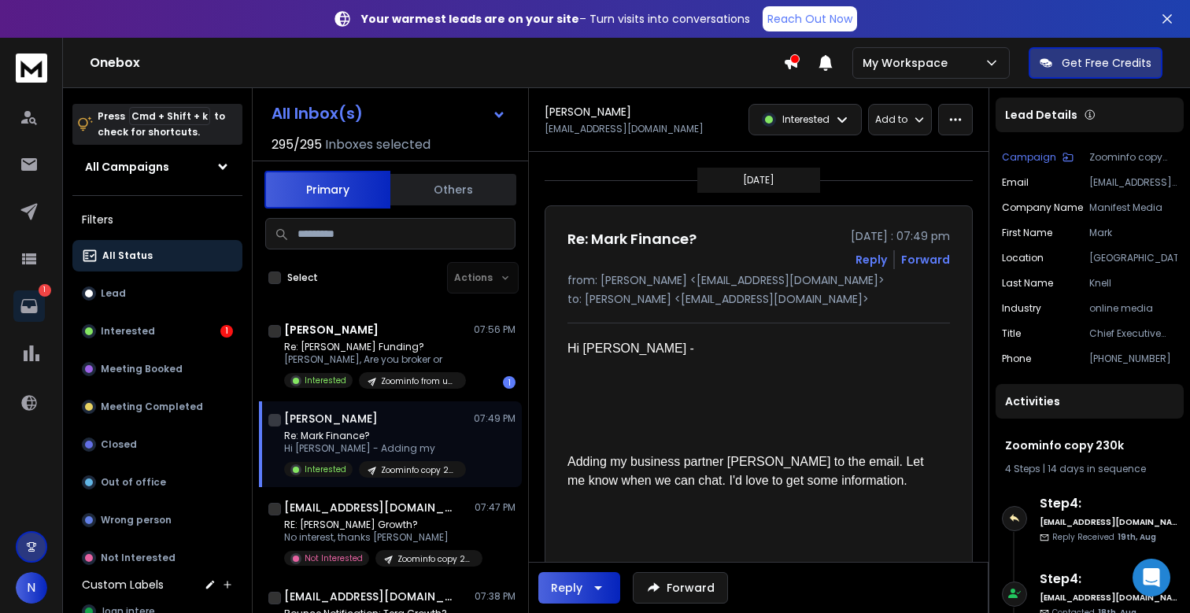
drag, startPoint x: 882, startPoint y: 280, endPoint x: 666, endPoint y: 278, distance: 215.6
click at [666, 278] on p "from: [PERSON_NAME] <[EMAIL_ADDRESS][DOMAIN_NAME]>" at bounding box center [758, 280] width 382 height 16
copy p "[EMAIL_ADDRESS][DOMAIN_NAME]"
click at [1124, 239] on div "Campaign Zoominfo copy 230k Email [EMAIL_ADDRESS][DOMAIN_NAME] Company Name Man…" at bounding box center [1089, 258] width 188 height 252
click at [1118, 234] on p "Mark" at bounding box center [1133, 233] width 88 height 13
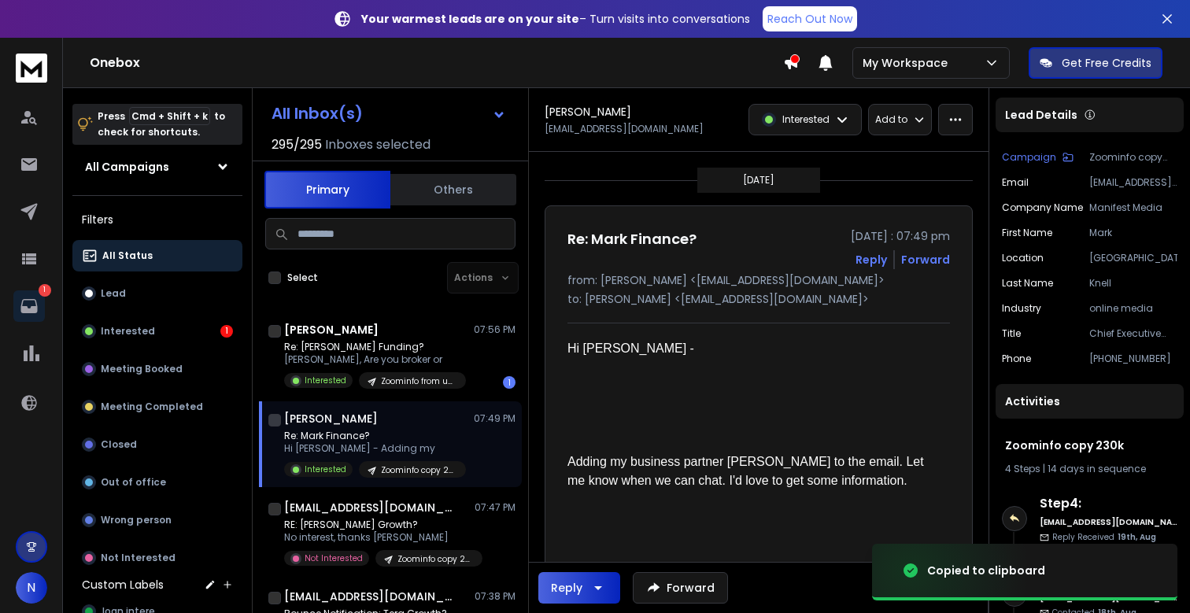
click at [574, 577] on button "Reply" at bounding box center [579, 587] width 82 height 31
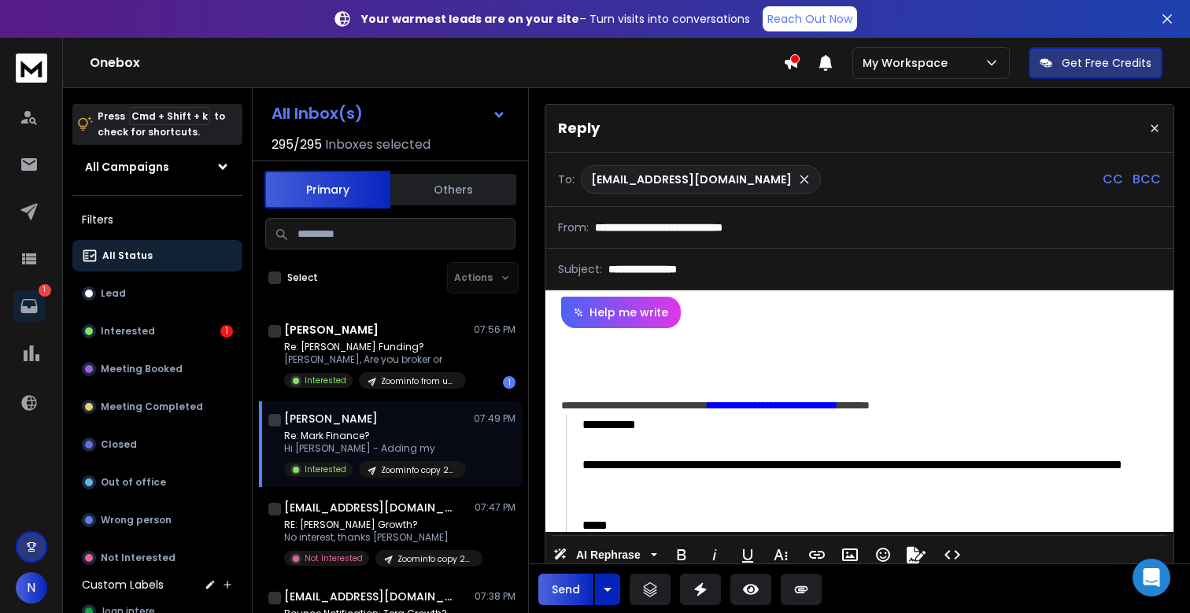
click at [881, 183] on input at bounding box center [882, 179] width 110 height 28
paste input "**********"
type input "**********"
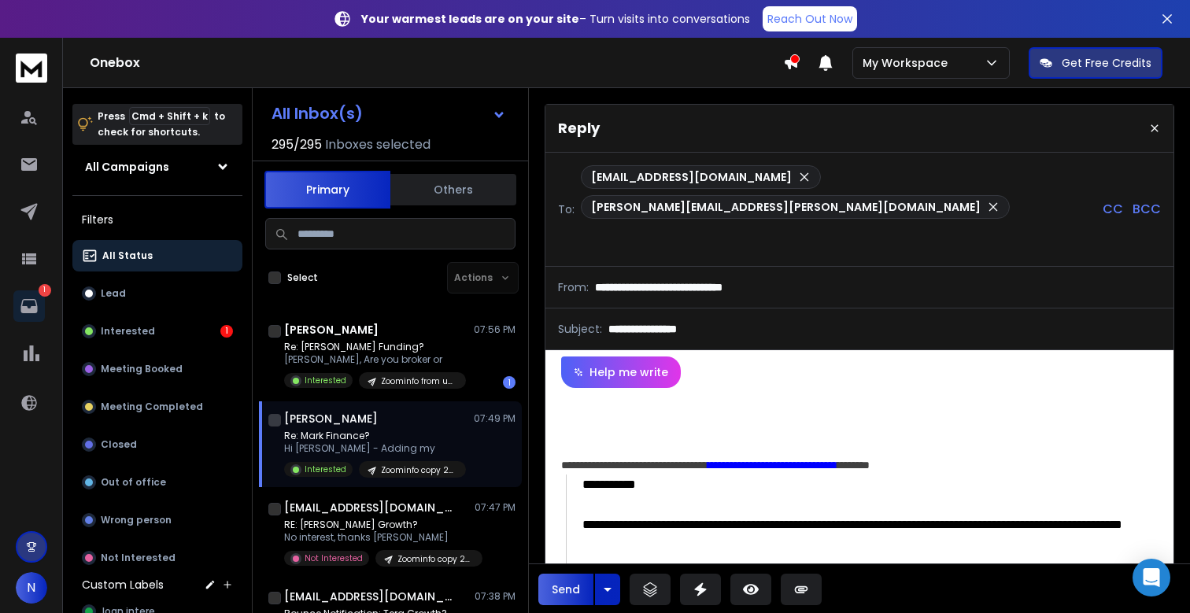
click at [755, 351] on div "**********" at bounding box center [859, 493] width 628 height 286
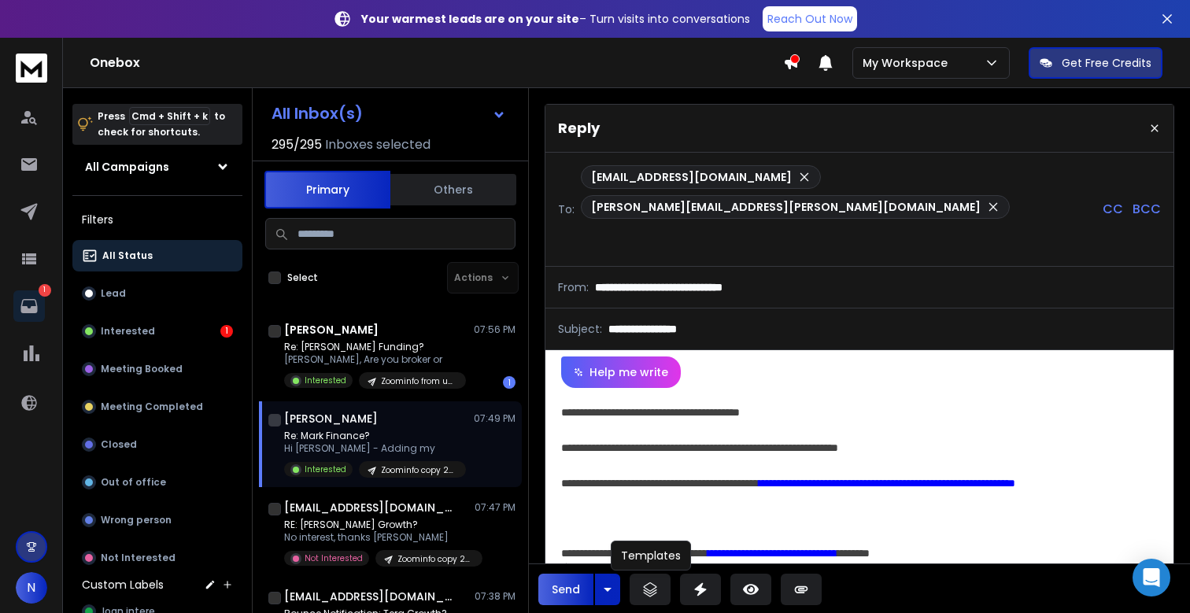
click at [581, 594] on button "Send" at bounding box center [565, 589] width 55 height 31
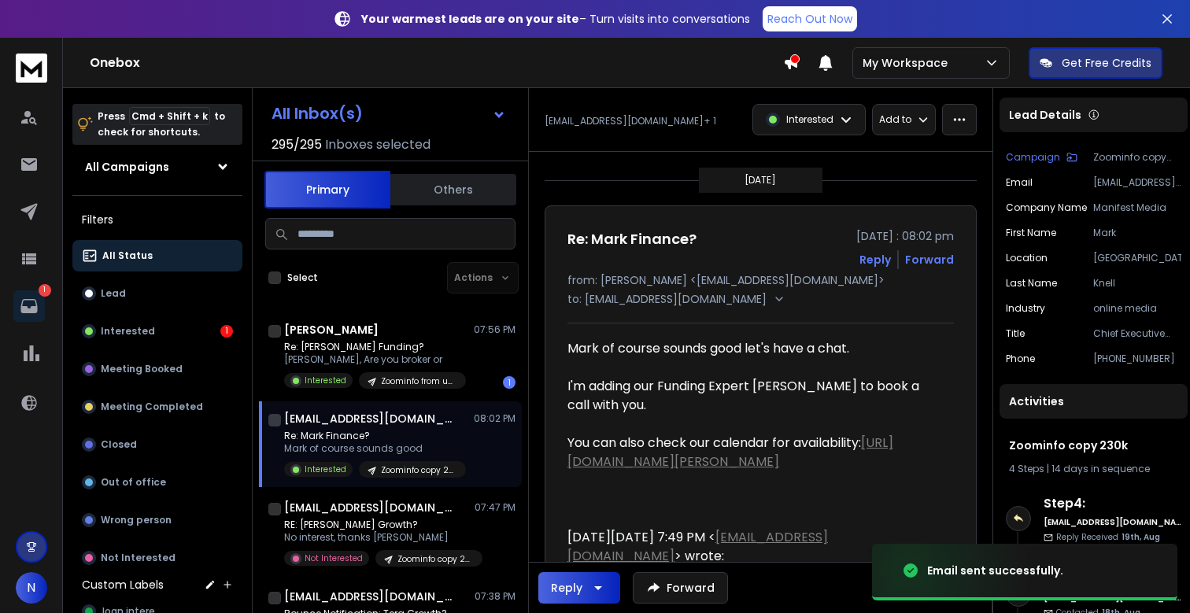
click at [454, 411] on h1 "[EMAIL_ADDRESS][DOMAIN_NAME] +1" at bounding box center [370, 419] width 173 height 16
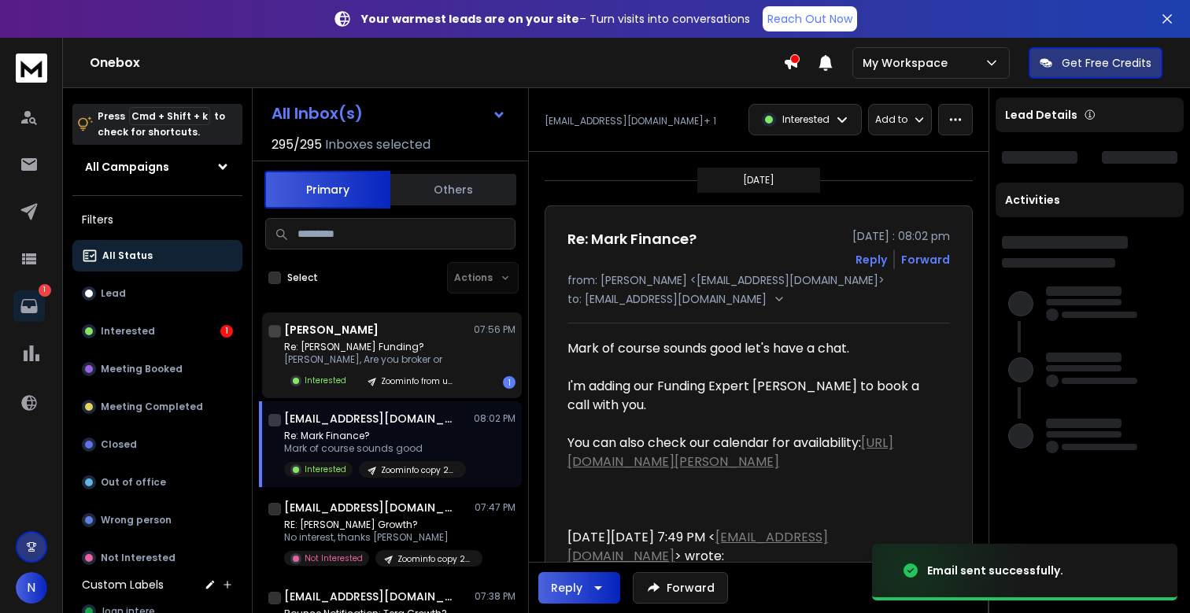
click at [451, 381] on p "Zoominfo from upwork guy maybe its a scam who knows" at bounding box center [419, 381] width 76 height 12
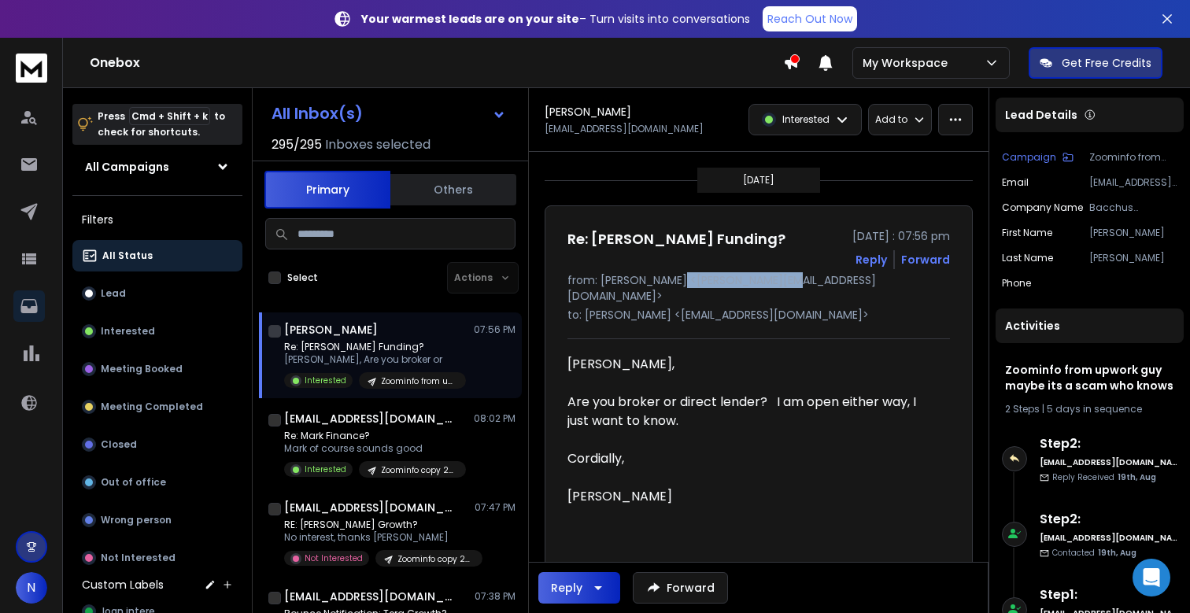
drag, startPoint x: 674, startPoint y: 280, endPoint x: 790, endPoint y: 277, distance: 116.5
click at [792, 277] on p "from: [PERSON_NAME] <[PERSON_NAME][EMAIL_ADDRESS][DOMAIN_NAME]>" at bounding box center [758, 287] width 382 height 31
copy p "[EMAIL_ADDRESS][DOMAIN_NAME]"
click at [1110, 234] on p "[PERSON_NAME]" at bounding box center [1133, 233] width 88 height 13
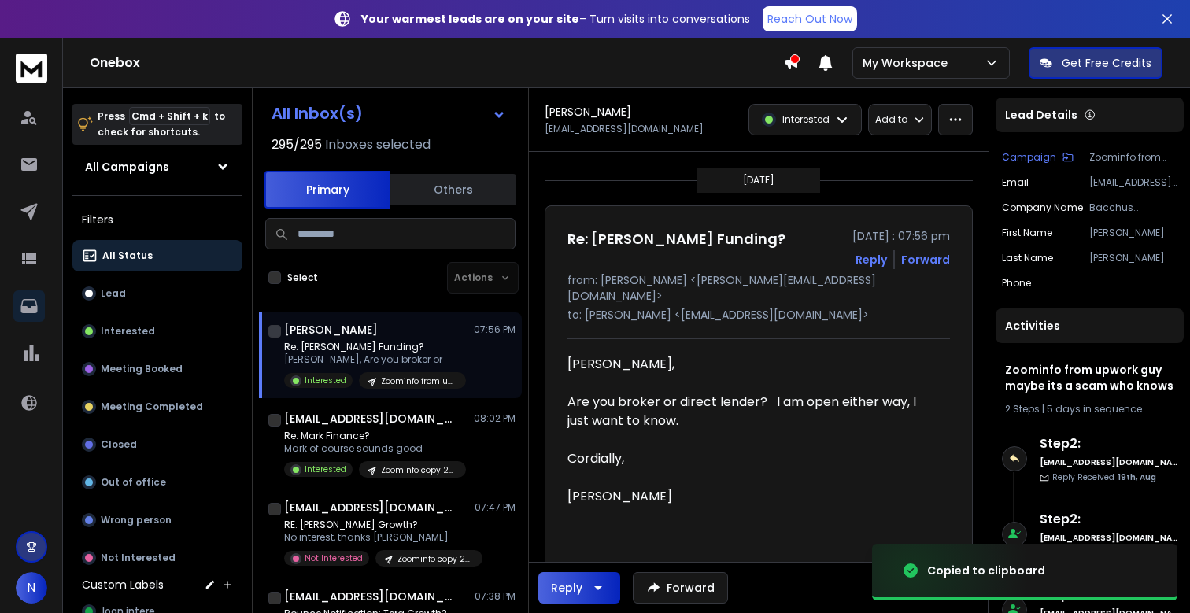
click at [1109, 202] on p "Bacchus Consulting Group" at bounding box center [1133, 207] width 88 height 13
click at [572, 577] on button "Reply" at bounding box center [579, 587] width 82 height 31
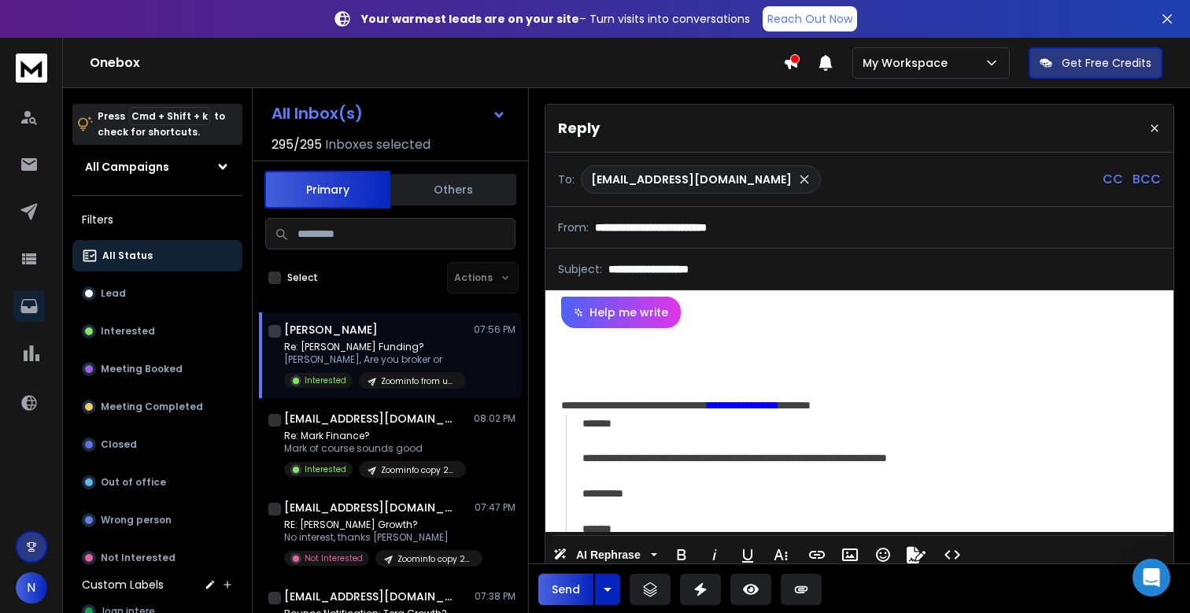
click at [831, 177] on input at bounding box center [882, 179] width 110 height 28
paste input "**********"
type input "**********"
click at [671, 362] on div "**********" at bounding box center [859, 430] width 628 height 204
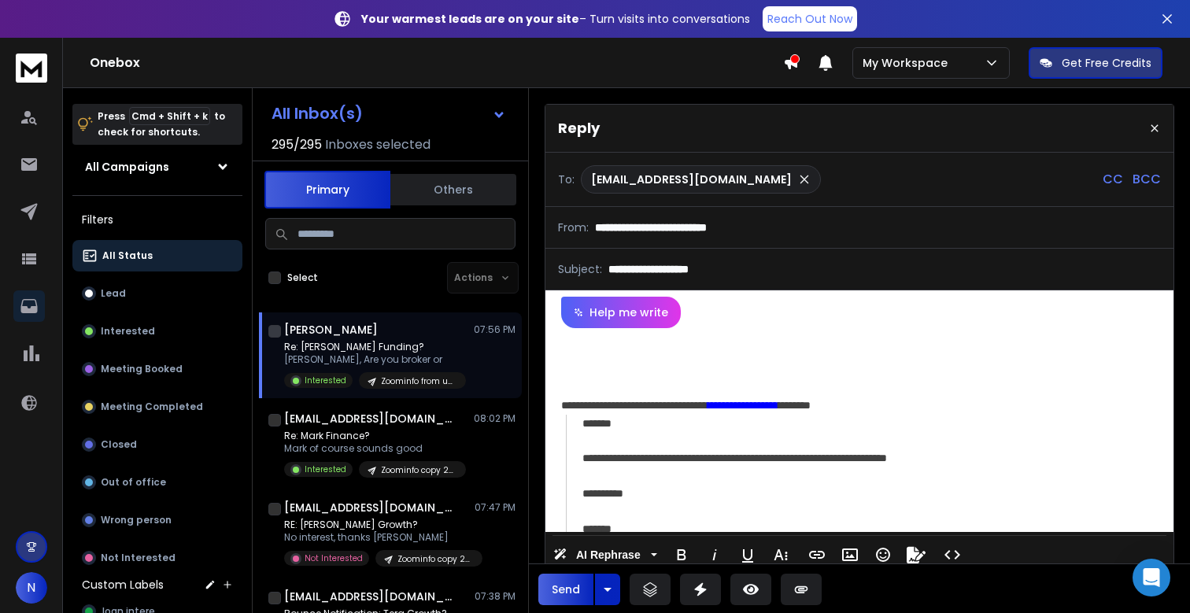
scroll to position [0, 0]
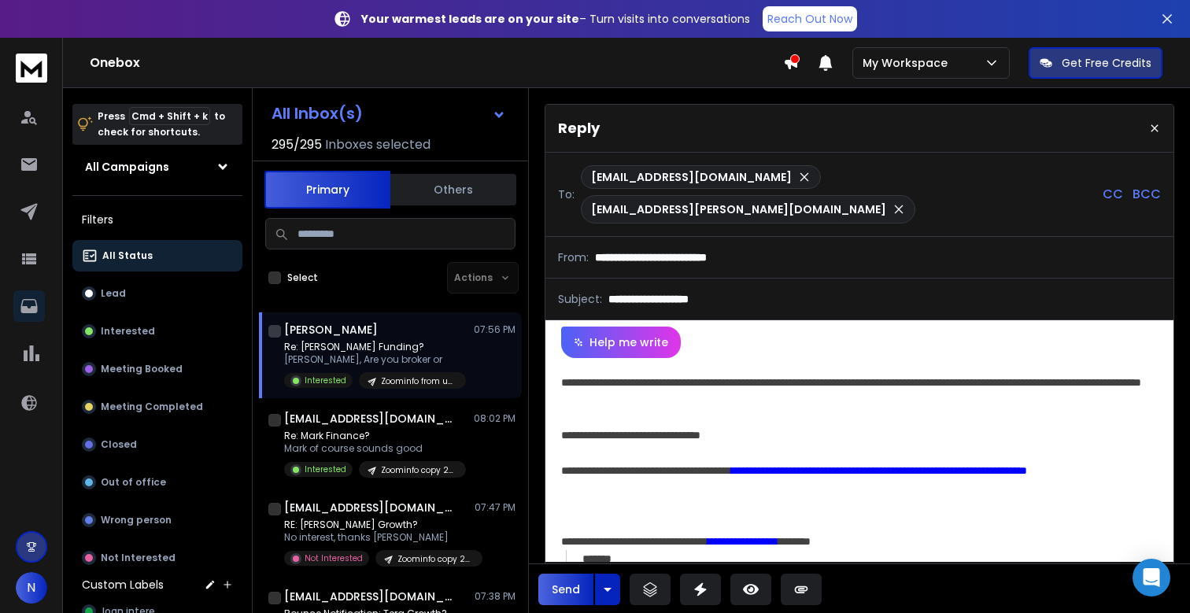
click at [546, 592] on button "Send" at bounding box center [565, 589] width 55 height 31
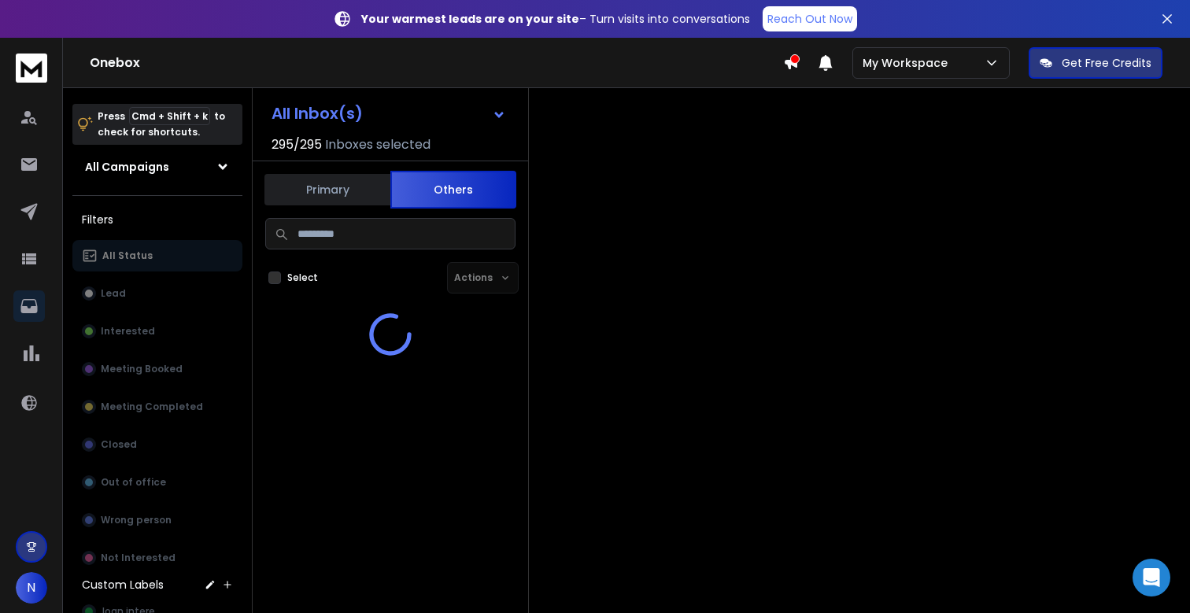
click at [464, 188] on button "Others" at bounding box center [453, 190] width 126 height 38
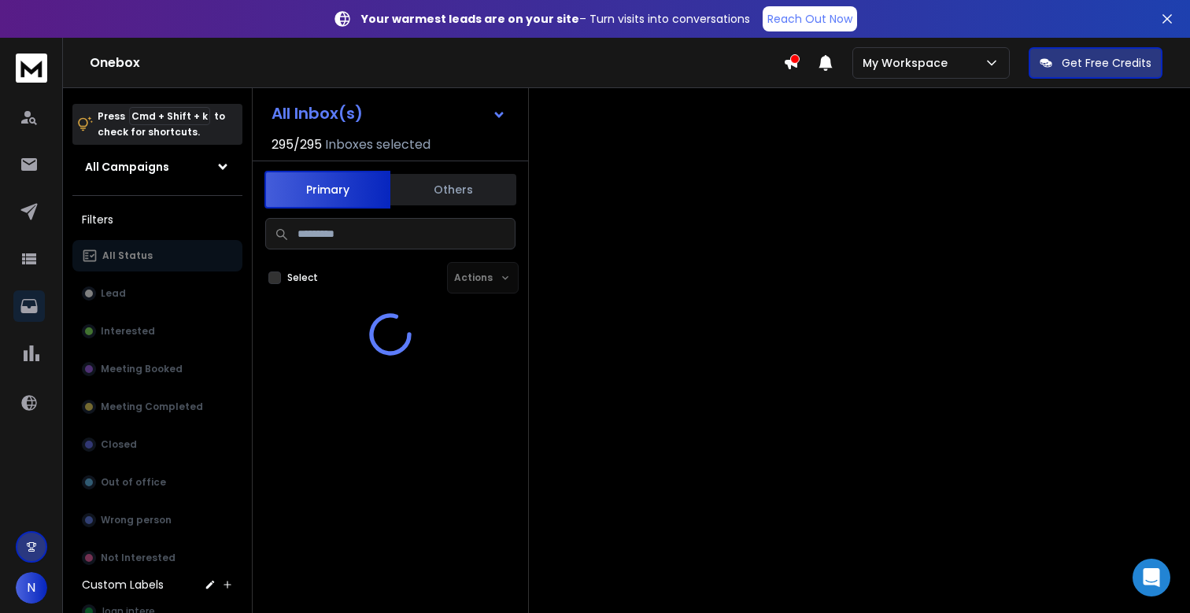
click at [332, 184] on button "Primary" at bounding box center [327, 190] width 126 height 38
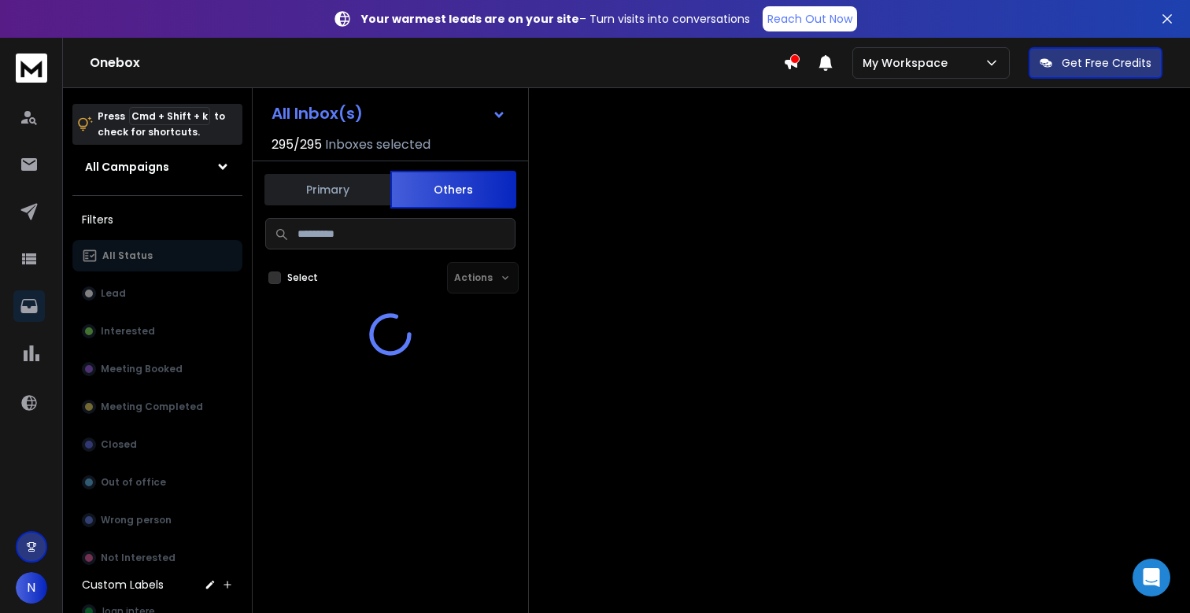
click at [422, 190] on button "Others" at bounding box center [453, 190] width 126 height 38
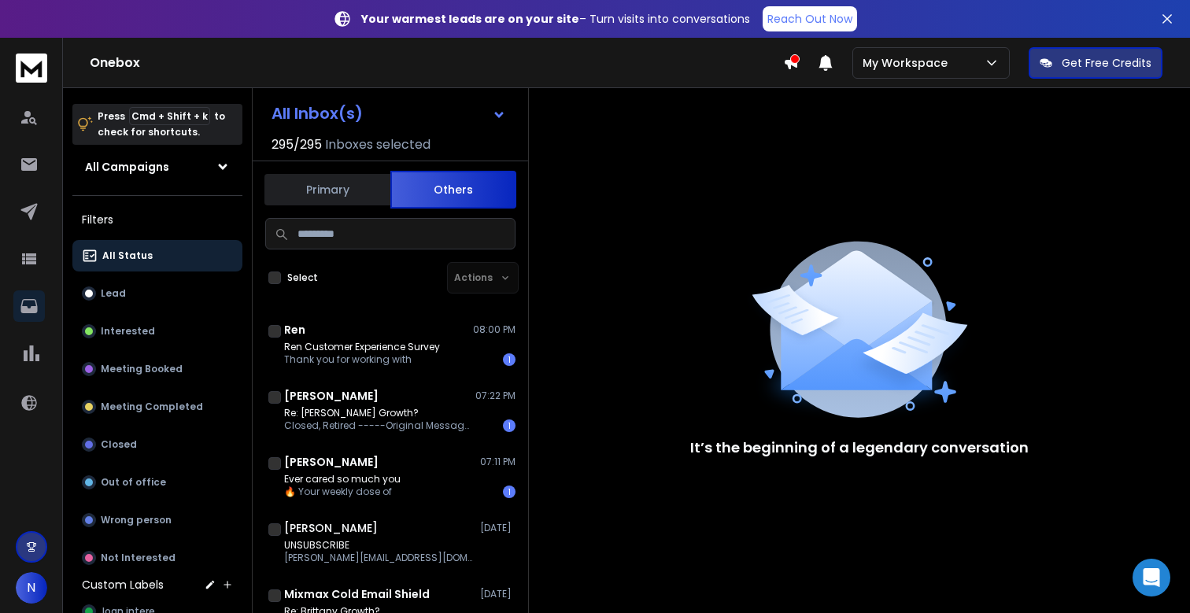
click at [424, 191] on button "Others" at bounding box center [453, 190] width 126 height 38
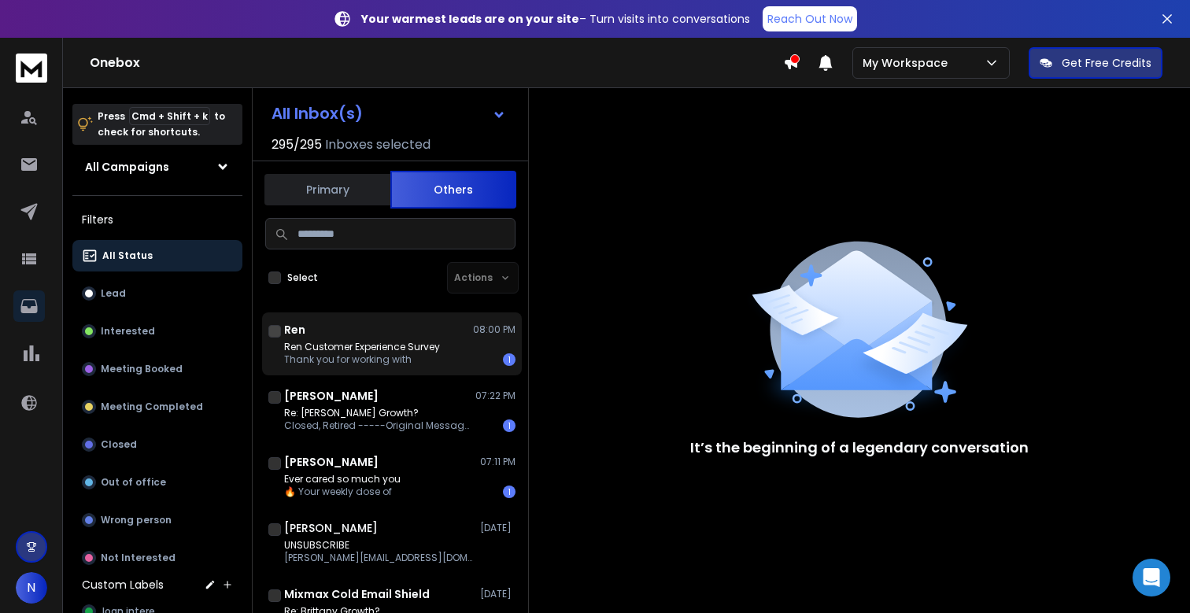
click at [419, 312] on div "Ren 08:00 PM Ren Customer Experience Survey Thank you for working with 1" at bounding box center [392, 343] width 260 height 63
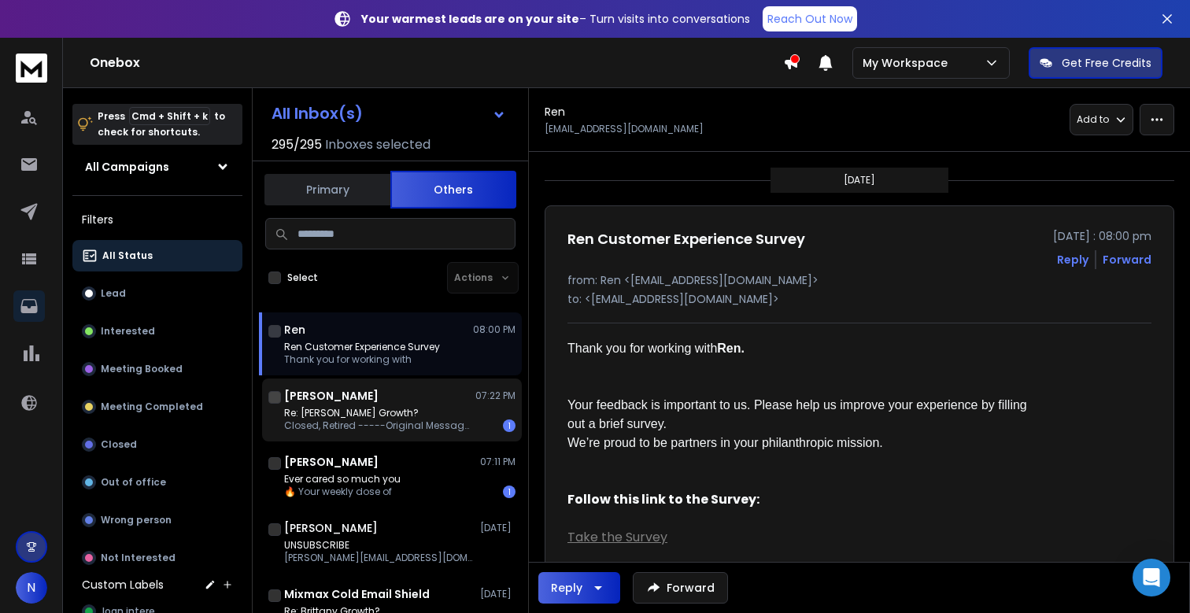
click at [398, 402] on div "[PERSON_NAME] 07:22 PM" at bounding box center [399, 396] width 231 height 16
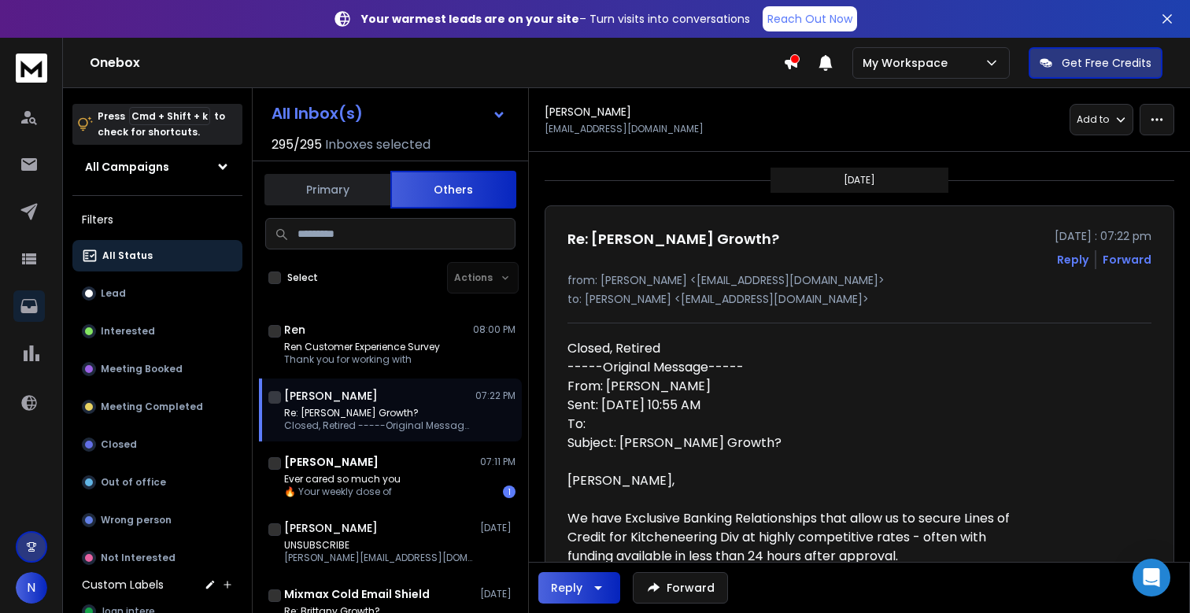
click at [313, 186] on button "Primary" at bounding box center [327, 189] width 126 height 35
